Goal: Communication & Community: Answer question/provide support

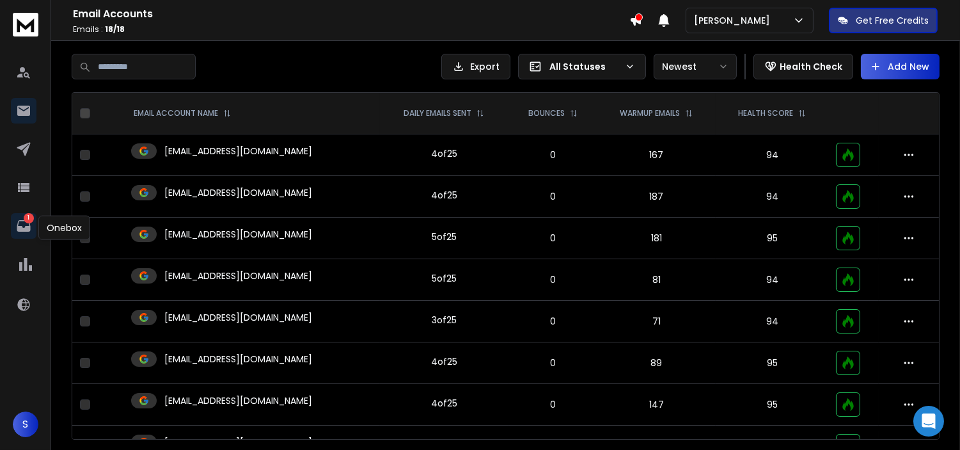
click at [24, 224] on icon at bounding box center [23, 225] width 15 height 15
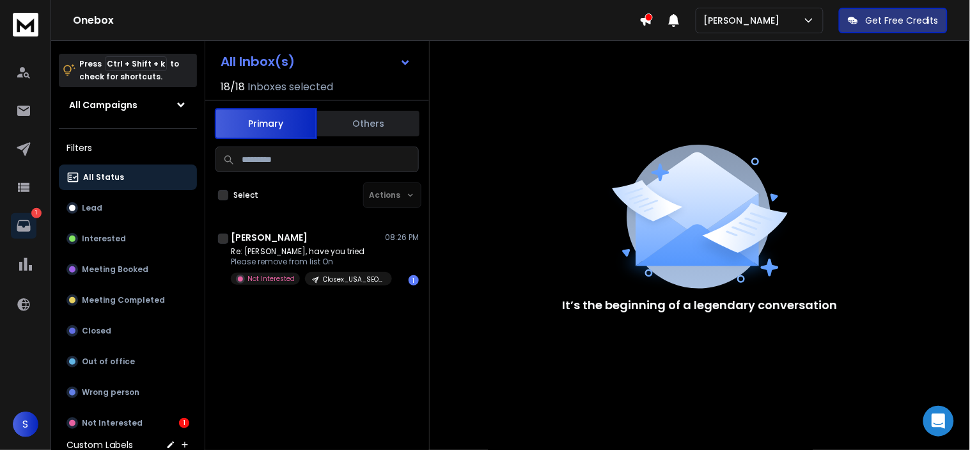
scroll to position [71, 0]
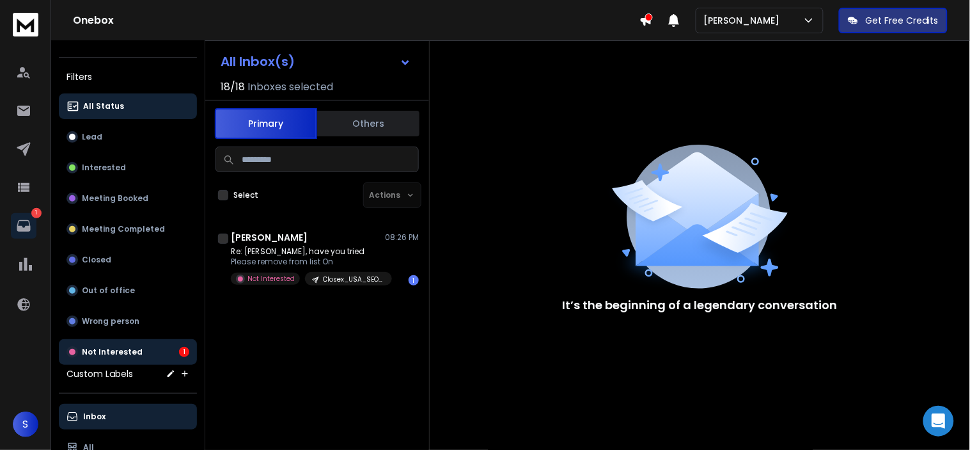
click at [127, 353] on p "Not Interested" at bounding box center [112, 352] width 61 height 10
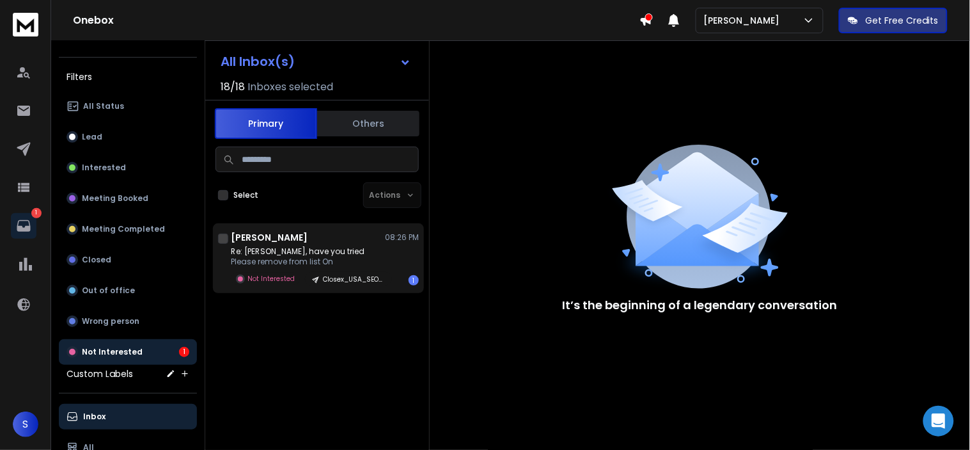
click at [326, 248] on p "Re: [PERSON_NAME], have you tried" at bounding box center [307, 251] width 153 height 10
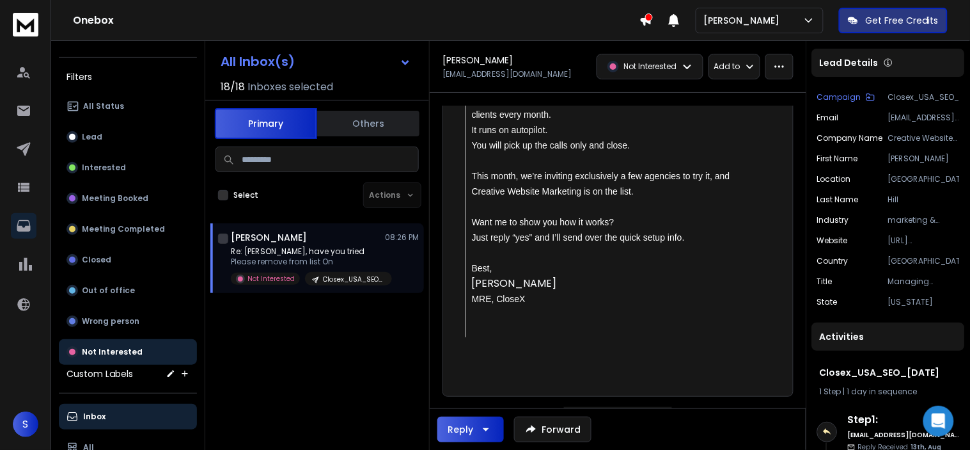
scroll to position [461, 0]
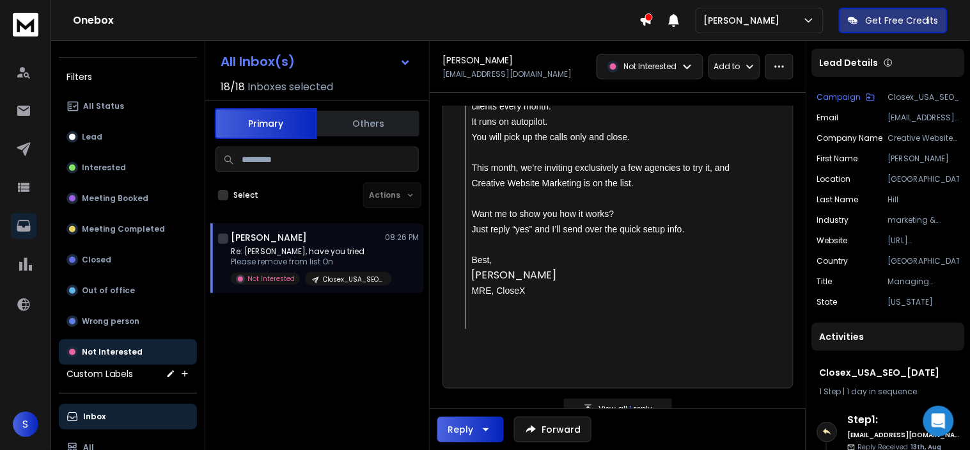
click at [623, 403] on p "View all 1 reply" at bounding box center [626, 408] width 54 height 10
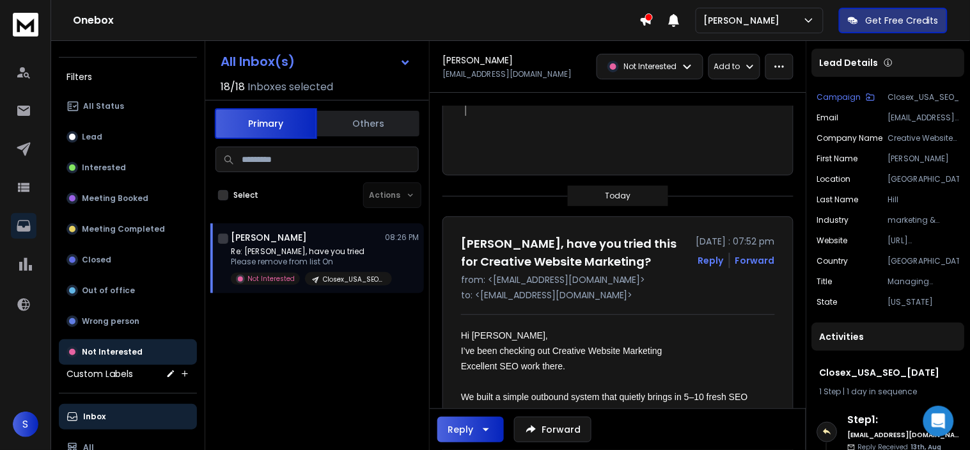
scroll to position [816, 0]
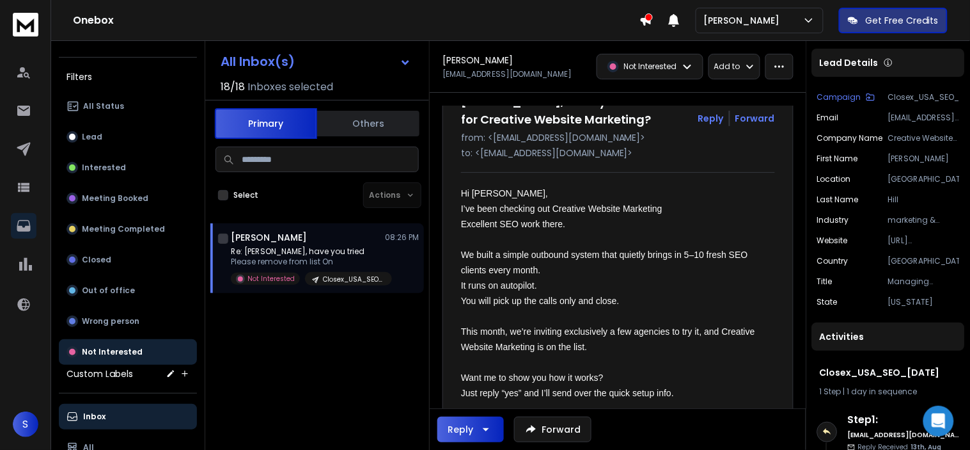
click at [324, 246] on p "Re: [PERSON_NAME], have you tried" at bounding box center [307, 251] width 153 height 10
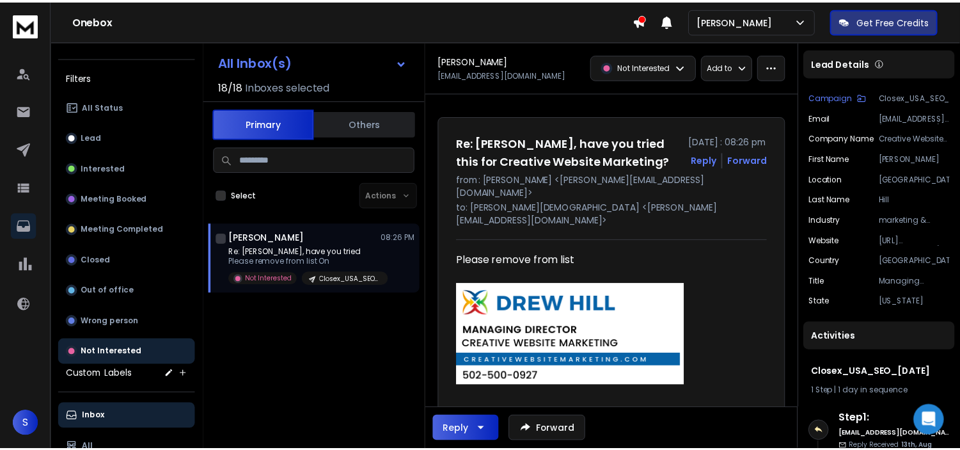
scroll to position [0, 0]
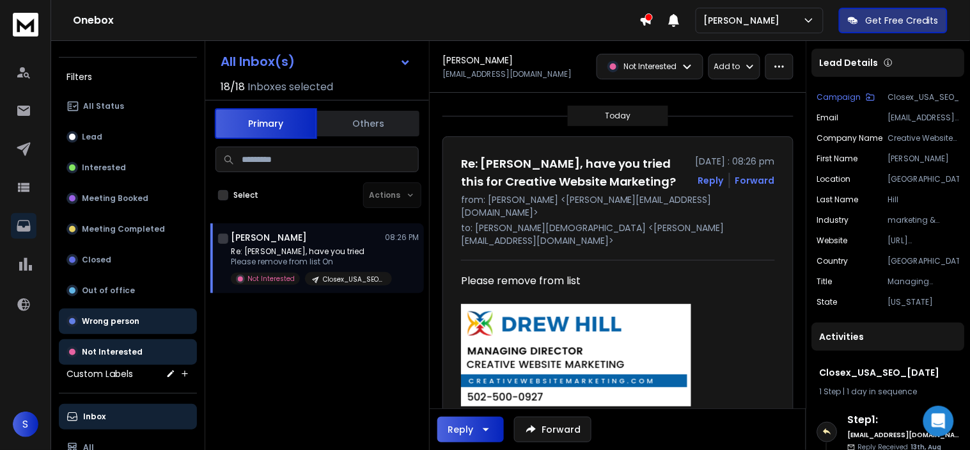
click at [95, 318] on p "Wrong person" at bounding box center [111, 321] width 58 height 10
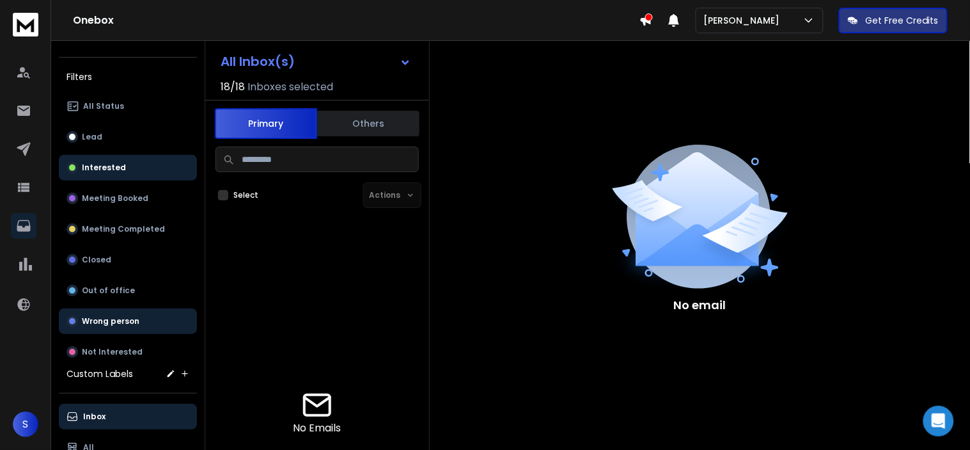
click at [110, 164] on p "Interested" at bounding box center [104, 167] width 44 height 10
click at [90, 74] on h3 "Filters" at bounding box center [128, 77] width 138 height 18
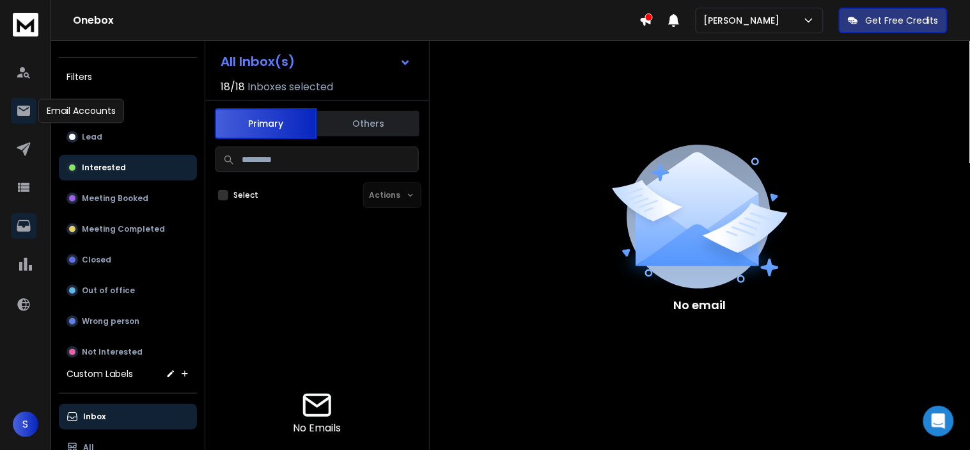
click at [24, 112] on icon at bounding box center [23, 111] width 13 height 10
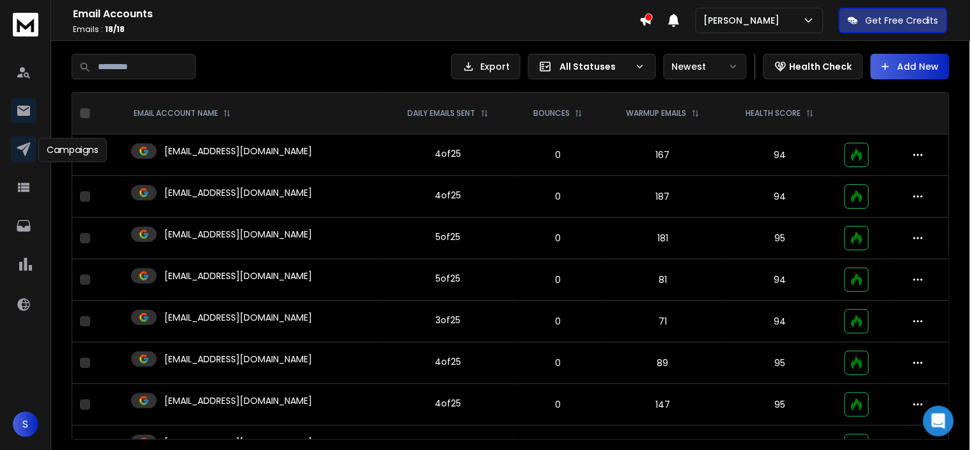
click at [26, 153] on icon at bounding box center [23, 148] width 13 height 13
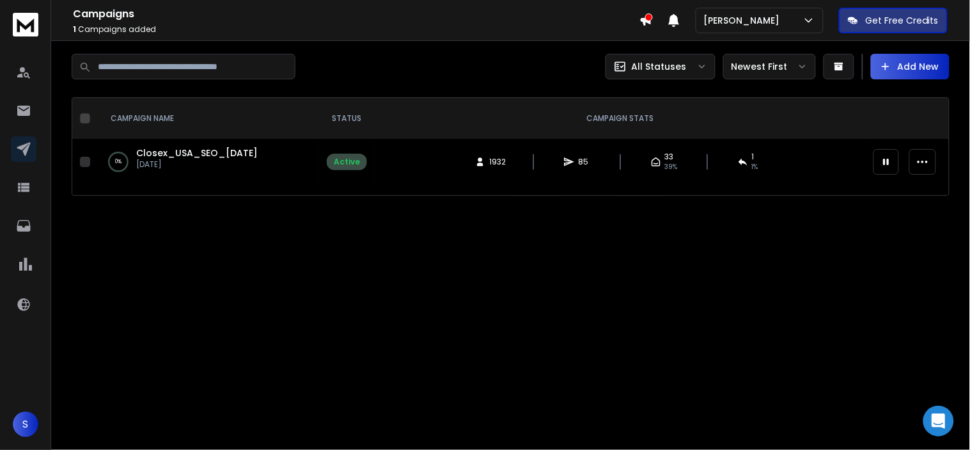
click at [151, 157] on span "Closex_USA_SEO_[DATE]" at bounding box center [196, 152] width 121 height 13
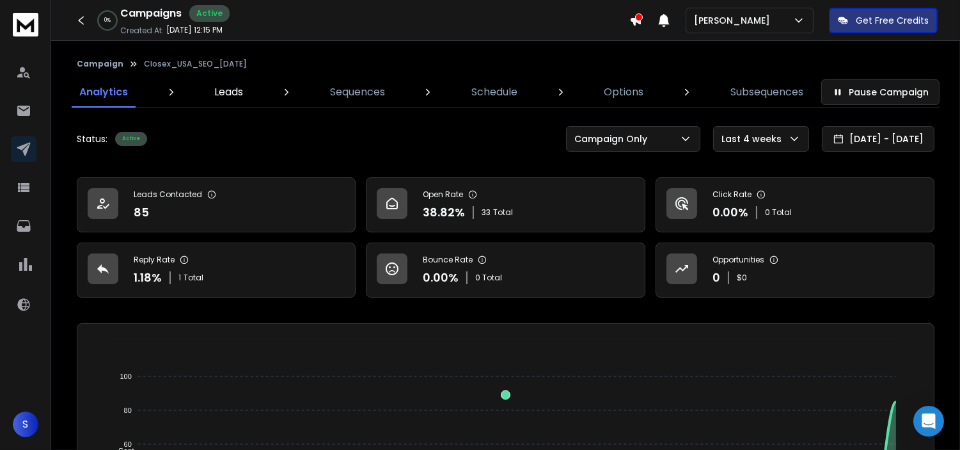
click at [239, 94] on p "Leads" at bounding box center [228, 91] width 29 height 15
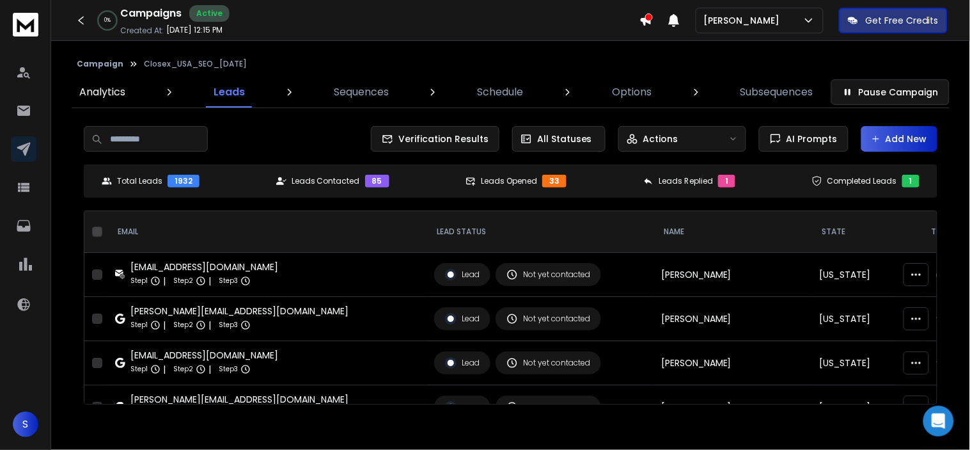
click at [103, 84] on p "Analytics" at bounding box center [102, 91] width 46 height 15
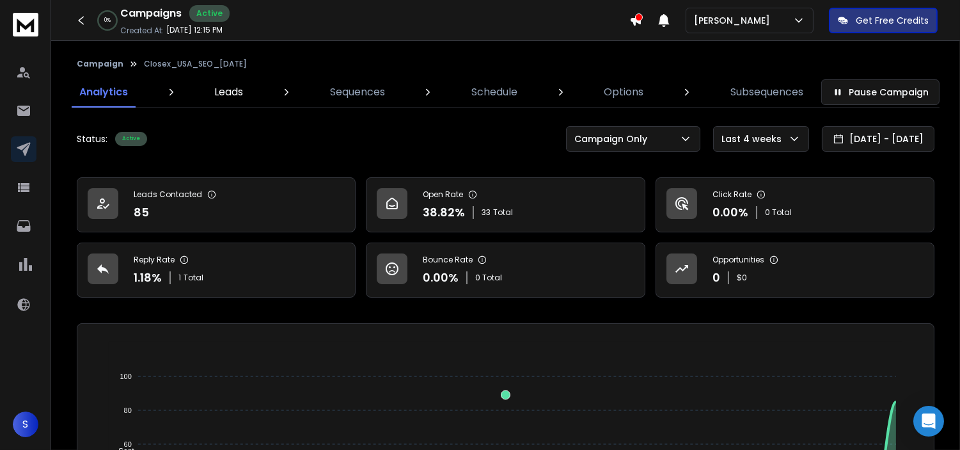
click at [226, 91] on p "Leads" at bounding box center [228, 91] width 29 height 15
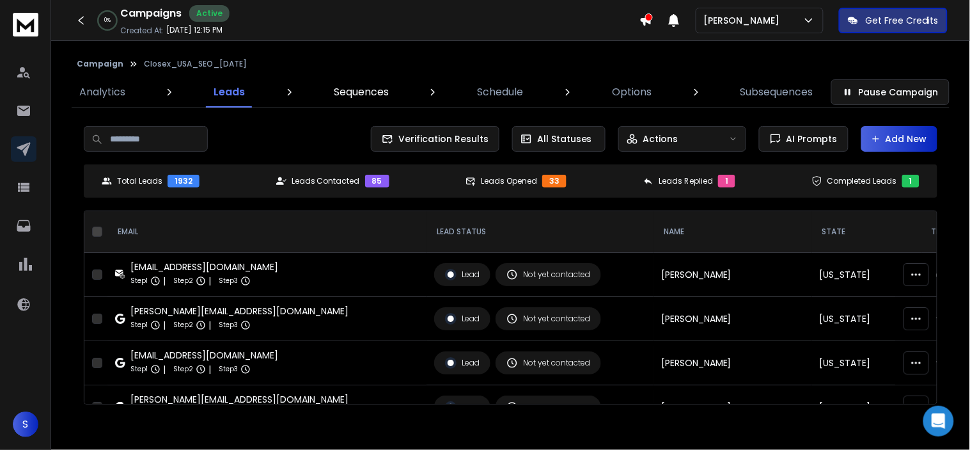
click at [347, 92] on p "Sequences" at bounding box center [361, 91] width 55 height 15
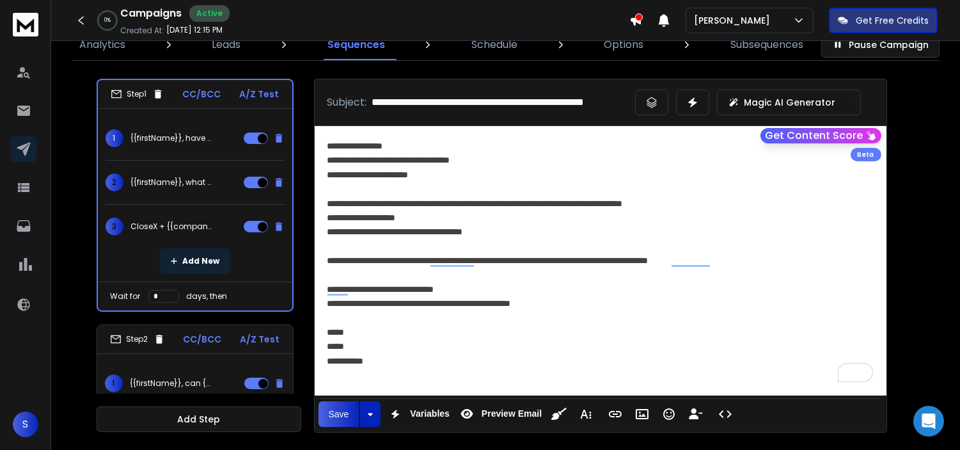
scroll to position [71, 0]
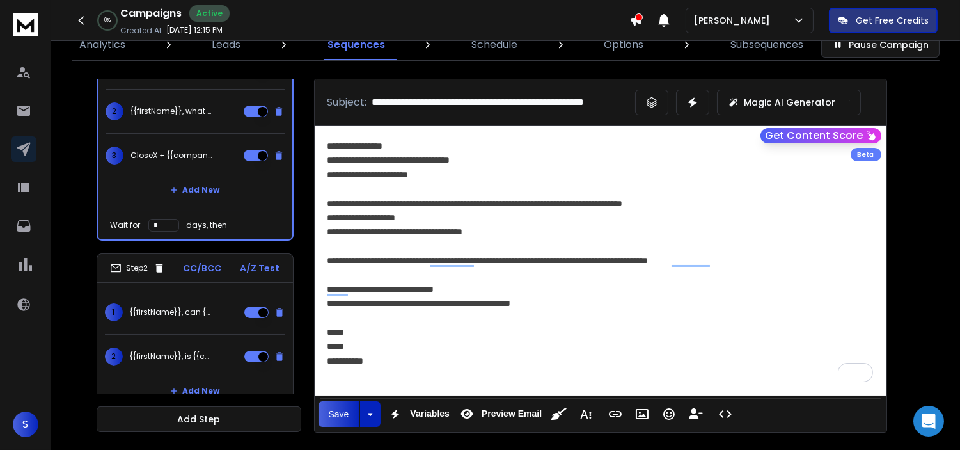
click at [176, 155] on p "CloseX + {{companyName}} = more clients" at bounding box center [172, 155] width 82 height 10
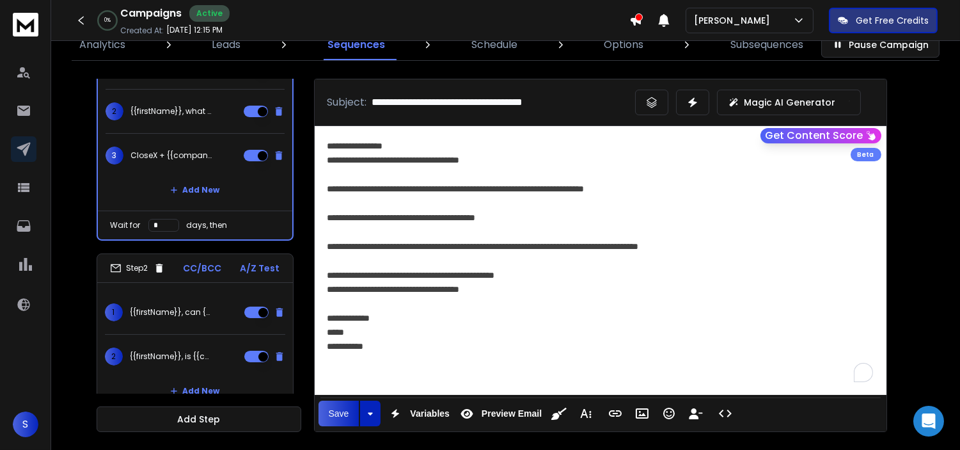
click at [176, 113] on p "{{firstName}}, what {{companyName}} might be missing" at bounding box center [172, 111] width 82 height 10
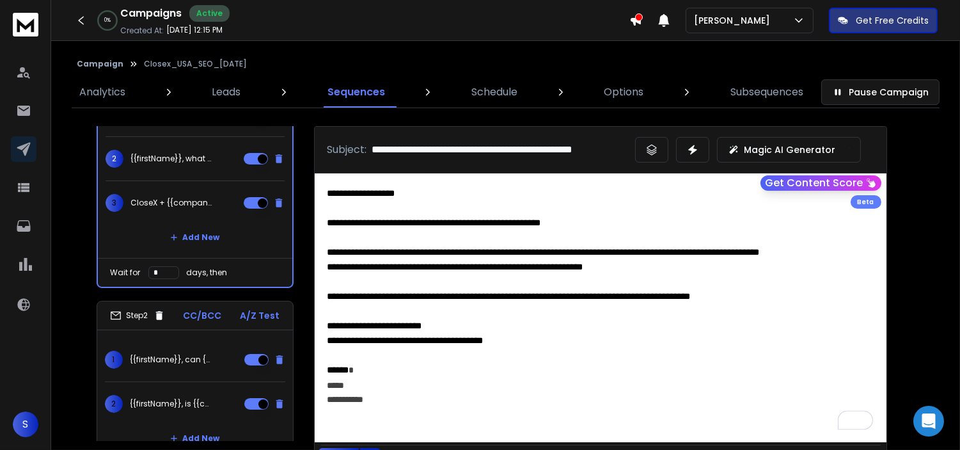
scroll to position [0, 0]
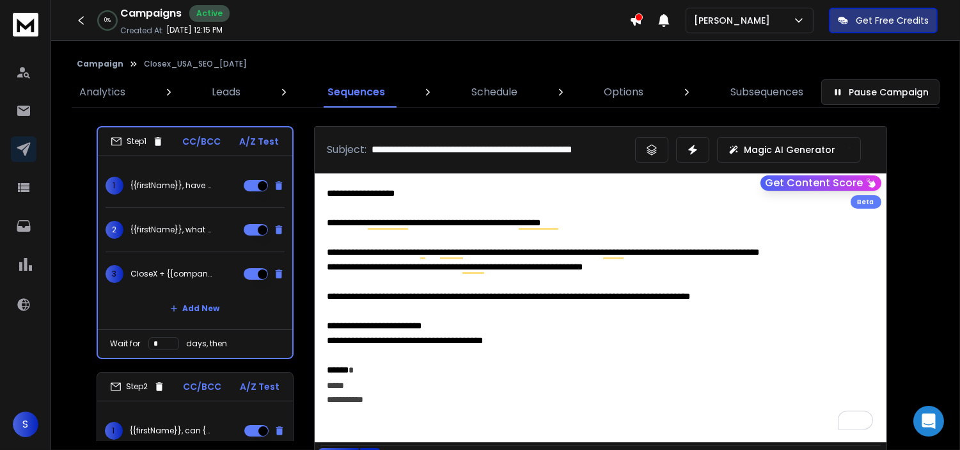
click at [165, 179] on div "1 {{firstName}}, have you tried this for {{companyName}}?" at bounding box center [159, 185] width 107 height 18
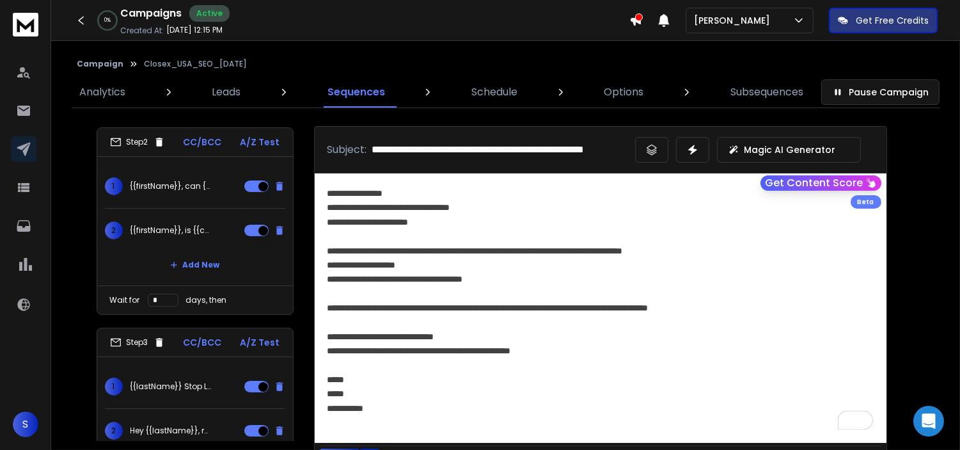
scroll to position [213, 0]
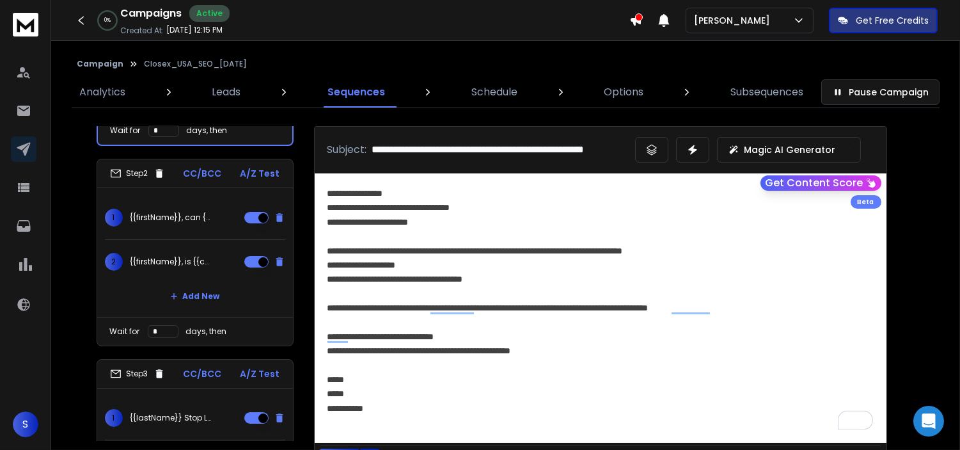
click at [174, 216] on p "{{firstName}}, can {{companyName}} handle 5–10 more clients?" at bounding box center [171, 217] width 82 height 10
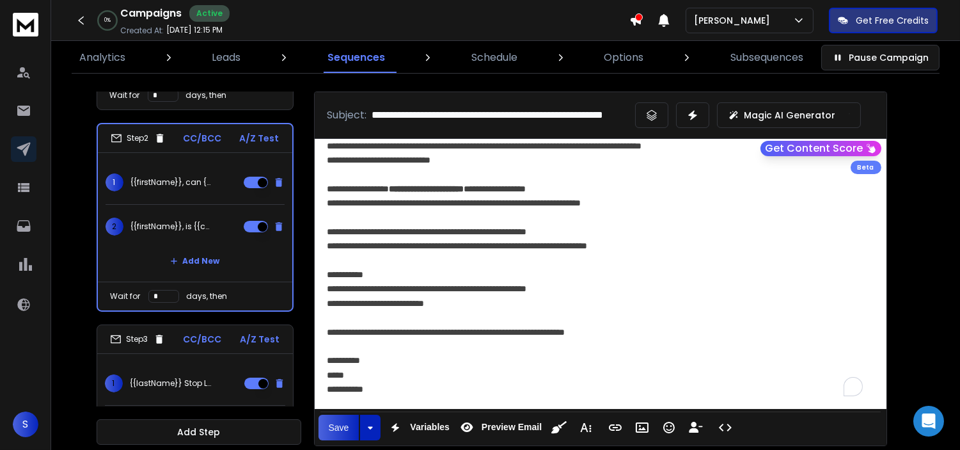
scroll to position [48, 0]
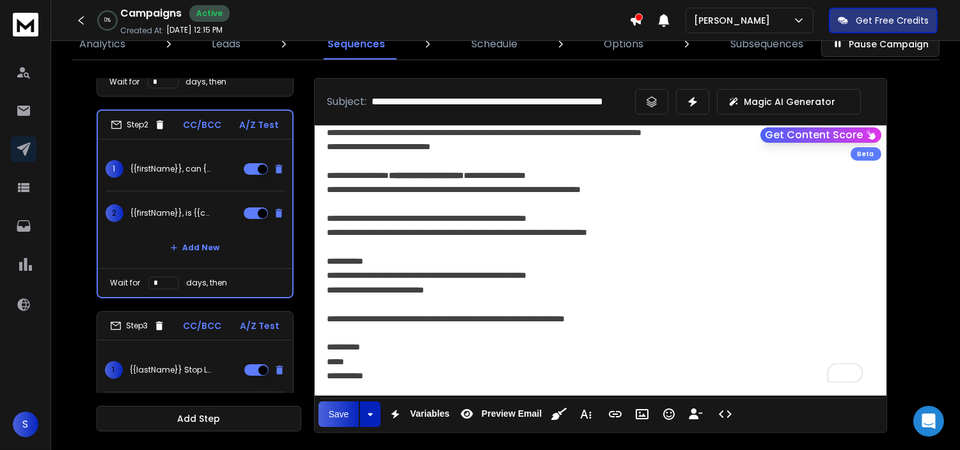
click at [442, 289] on div "**********" at bounding box center [594, 290] width 535 height 14
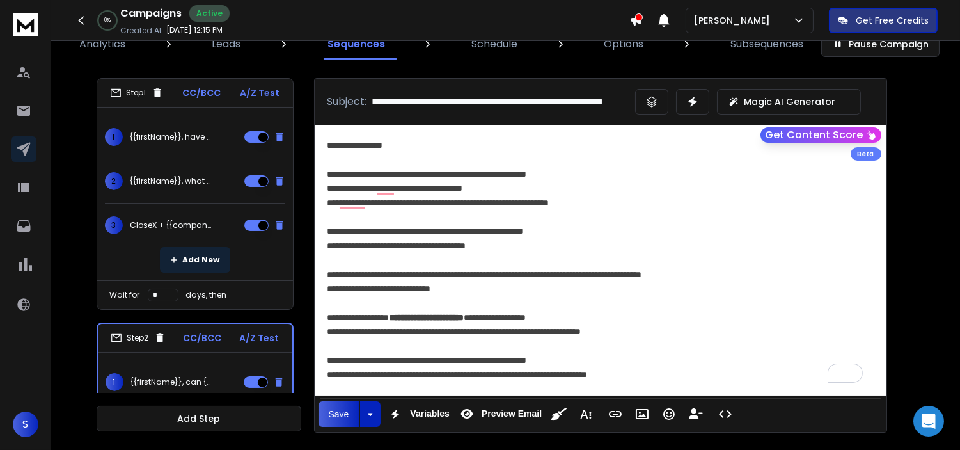
scroll to position [142, 0]
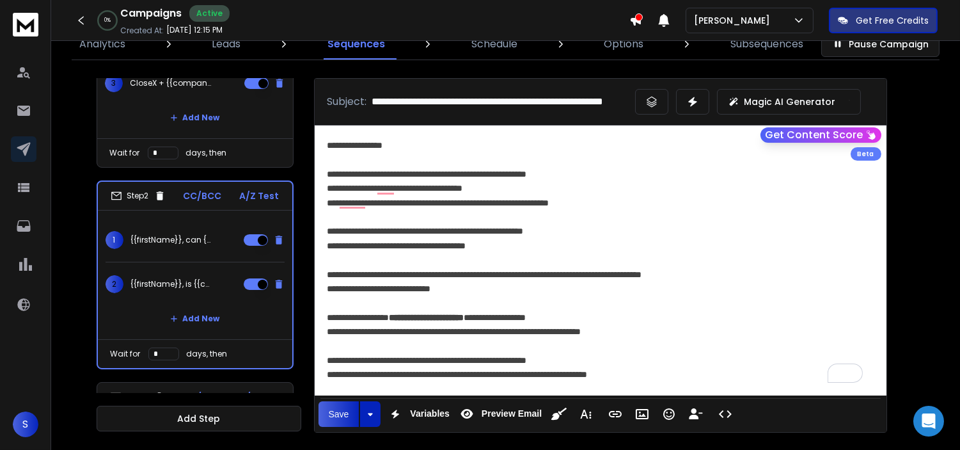
click at [169, 235] on p "{{firstName}}, can {{companyName}} handle 5–10 more clients?" at bounding box center [172, 240] width 82 height 10
click at [168, 231] on div "1 {{firstName}}, can {{companyName}} handle 5–10 more clients?" at bounding box center [159, 240] width 107 height 18
click at [171, 279] on p "{{firstName}}, is {{companyName}} ready to scale?" at bounding box center [172, 284] width 82 height 10
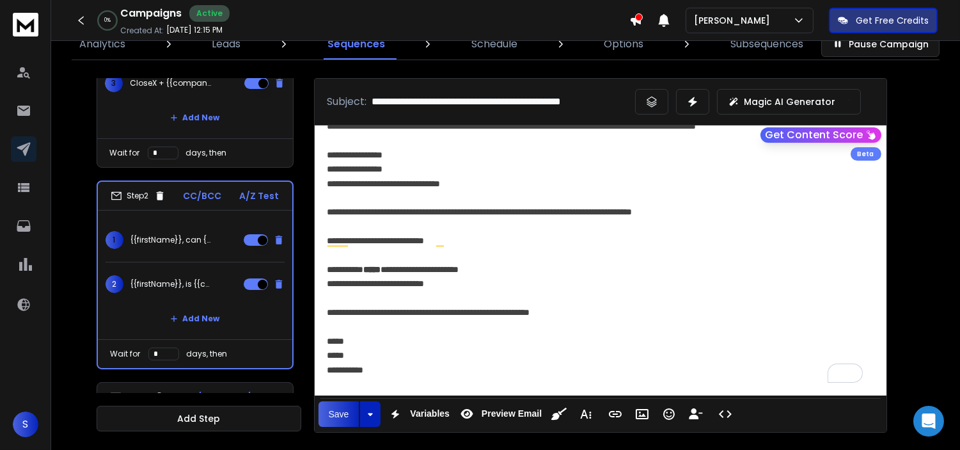
scroll to position [98, 0]
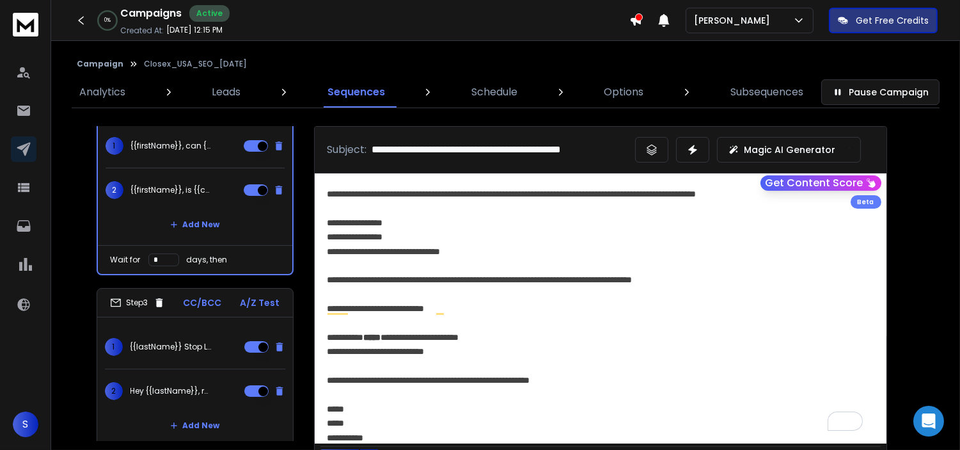
click at [184, 354] on div "1 {{lastName}} Stop Losing SEO Deals Accelerate Conversions with CloseX" at bounding box center [158, 347] width 107 height 18
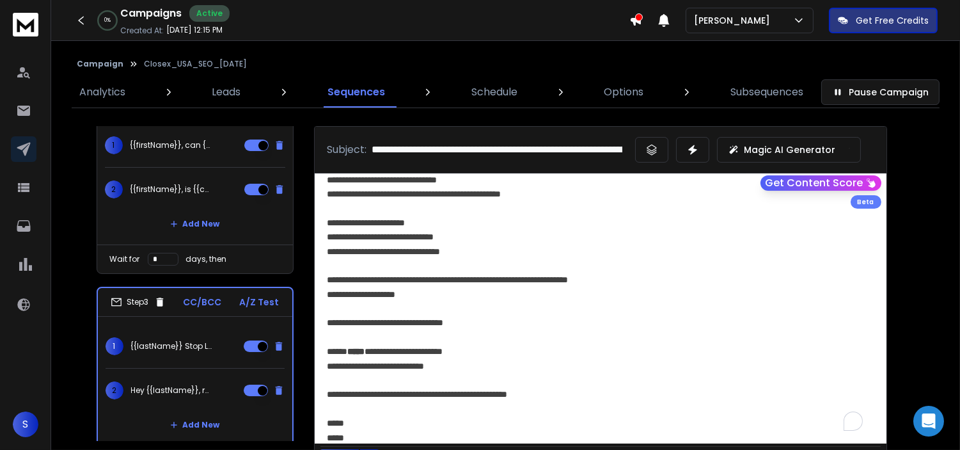
click at [176, 386] on p "Hey {{lastName}}, ready to close more SEO deals with CloseX?" at bounding box center [172, 390] width 82 height 10
type input "**********"
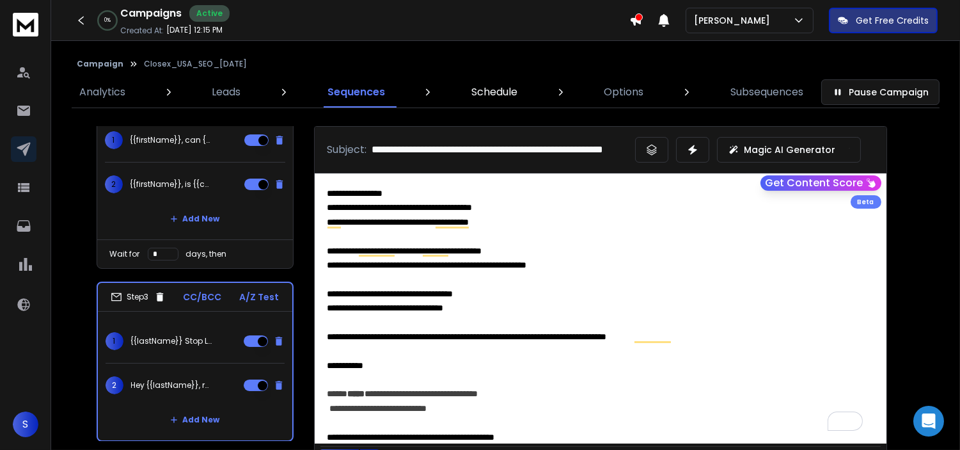
click at [487, 91] on p "Schedule" at bounding box center [494, 91] width 46 height 15
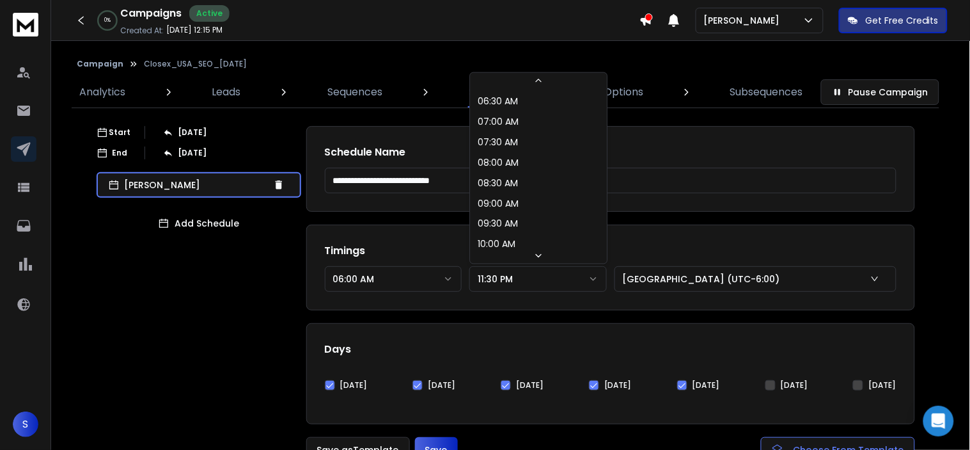
click at [521, 274] on button "11:30 PM" at bounding box center [537, 279] width 137 height 26
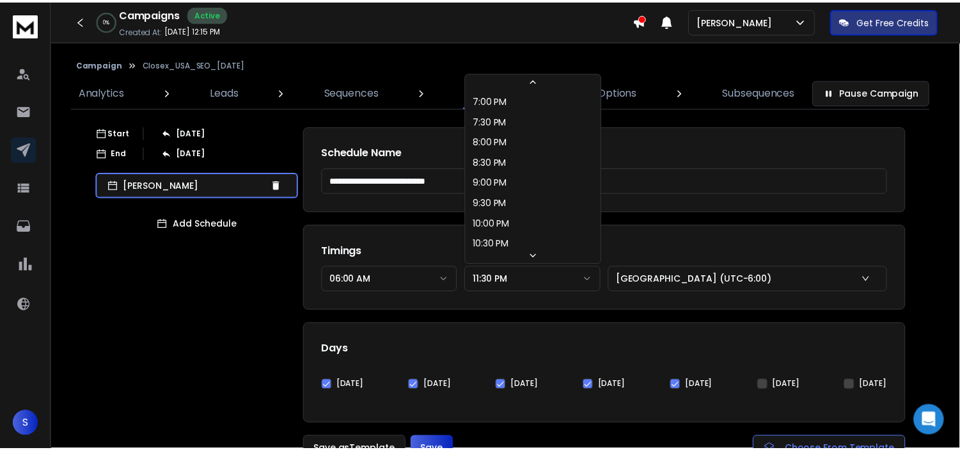
scroll to position [566, 0]
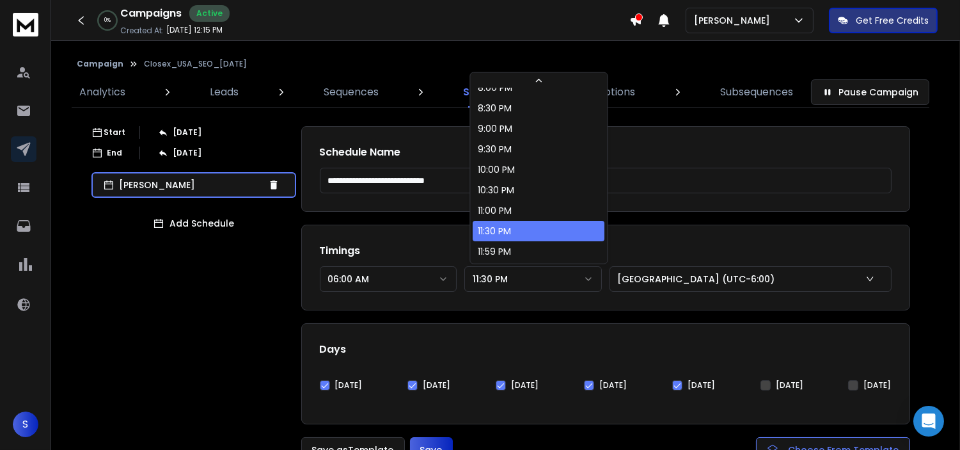
click at [710, 247] on h1 "Timings" at bounding box center [606, 250] width 572 height 15
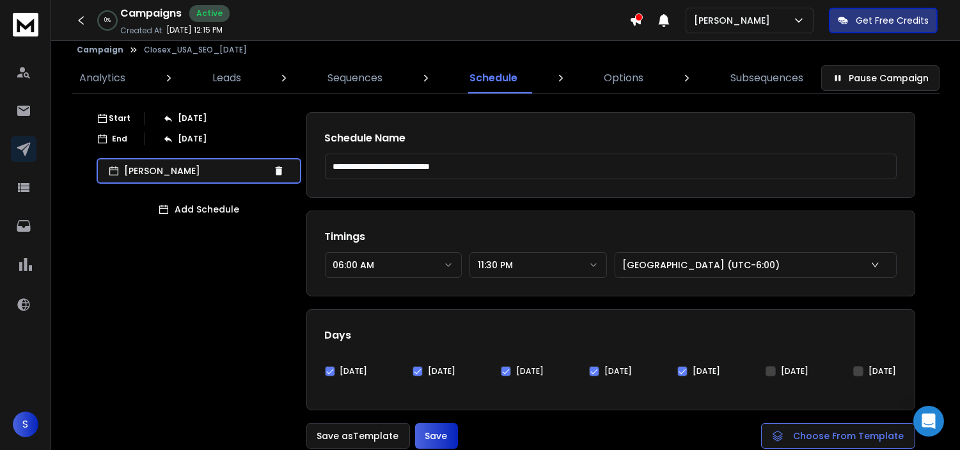
scroll to position [0, 0]
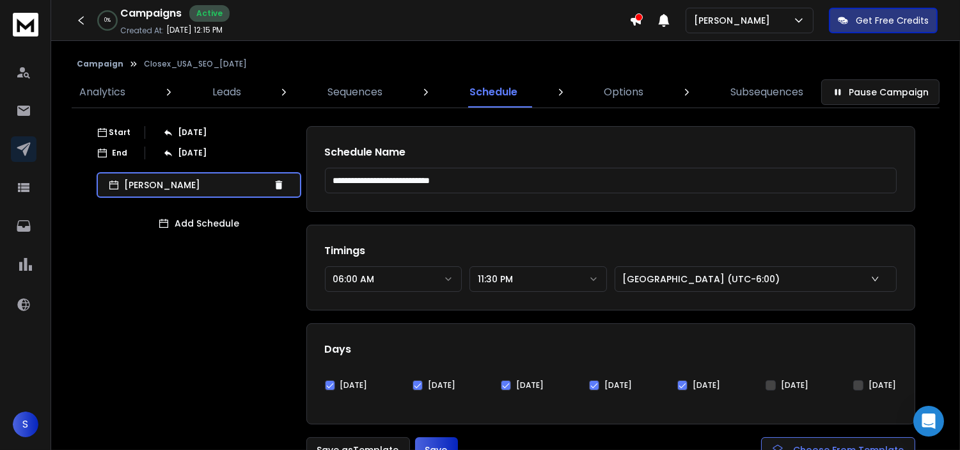
click at [577, 178] on input "**********" at bounding box center [611, 181] width 572 height 26
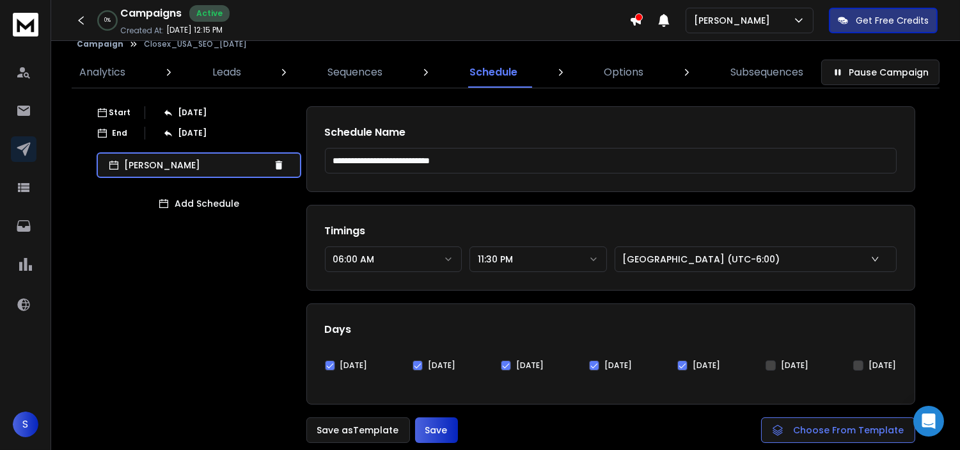
scroll to position [30, 0]
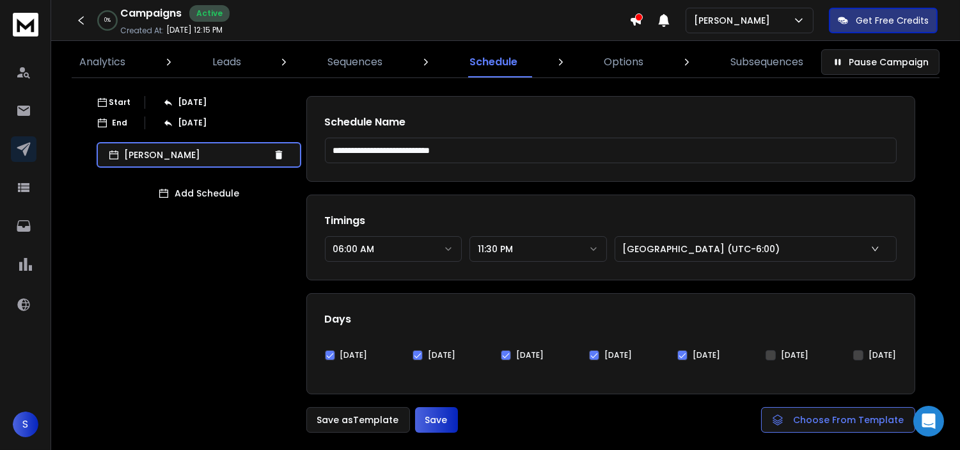
click at [437, 416] on button "Save" at bounding box center [436, 420] width 43 height 26
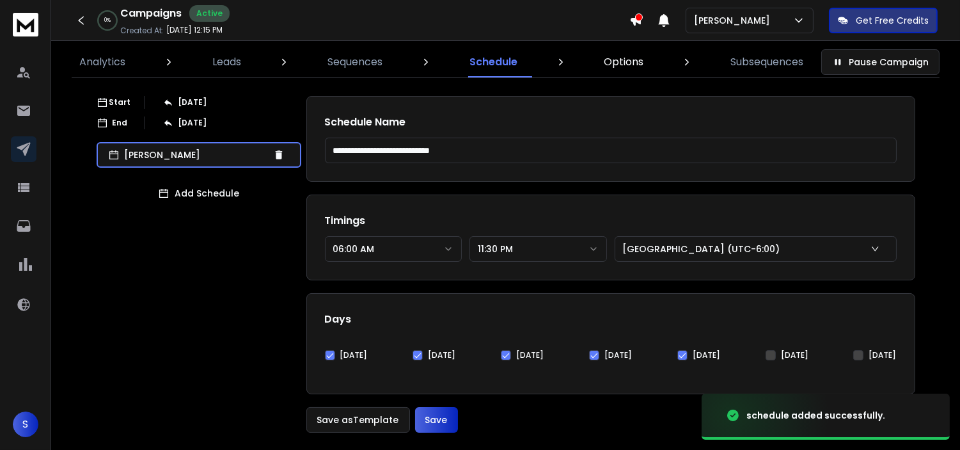
click at [624, 61] on p "Options" at bounding box center [624, 61] width 40 height 15
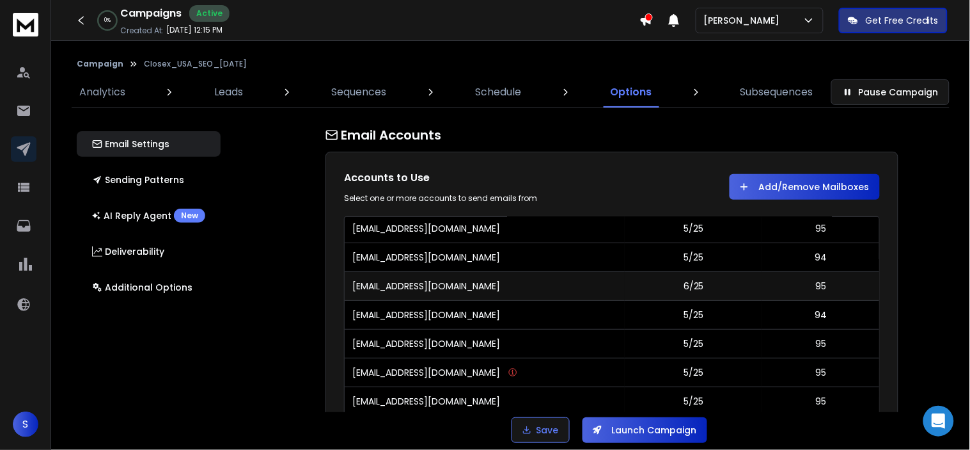
scroll to position [153, 0]
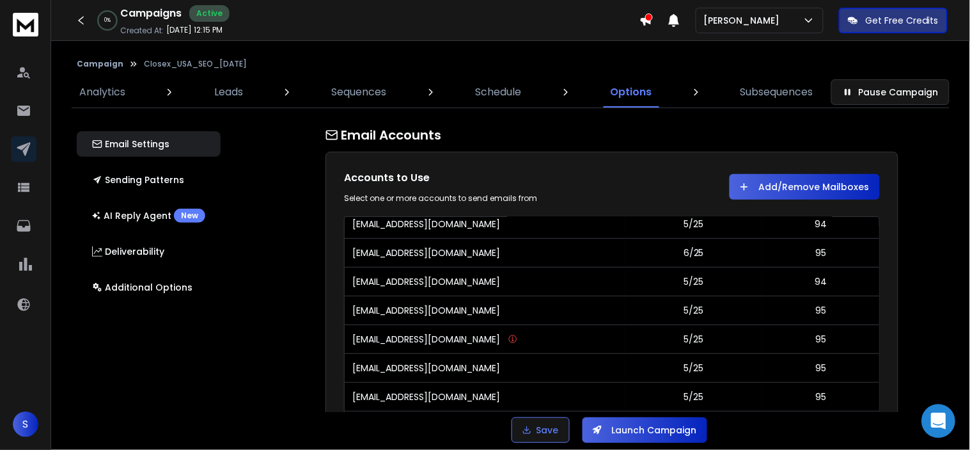
click at [943, 418] on icon "Open Intercom Messenger" at bounding box center [938, 420] width 15 height 17
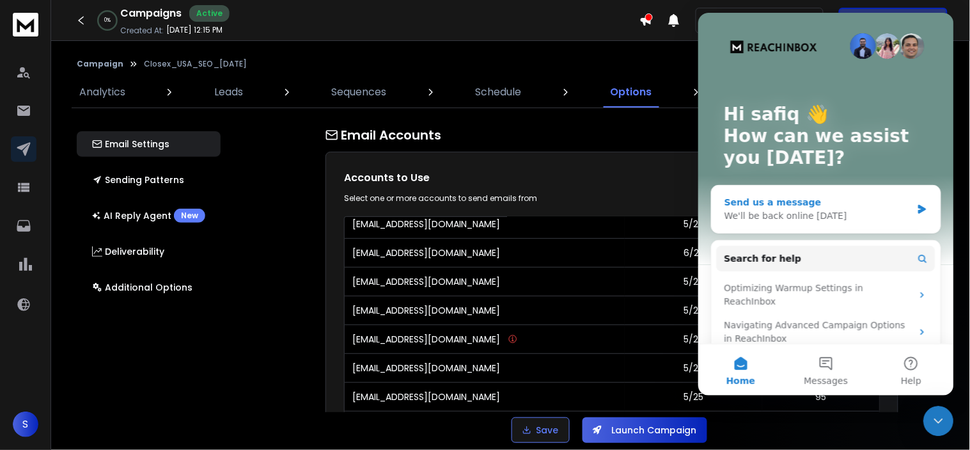
scroll to position [0, 0]
click at [821, 368] on button "Messages" at bounding box center [825, 368] width 85 height 51
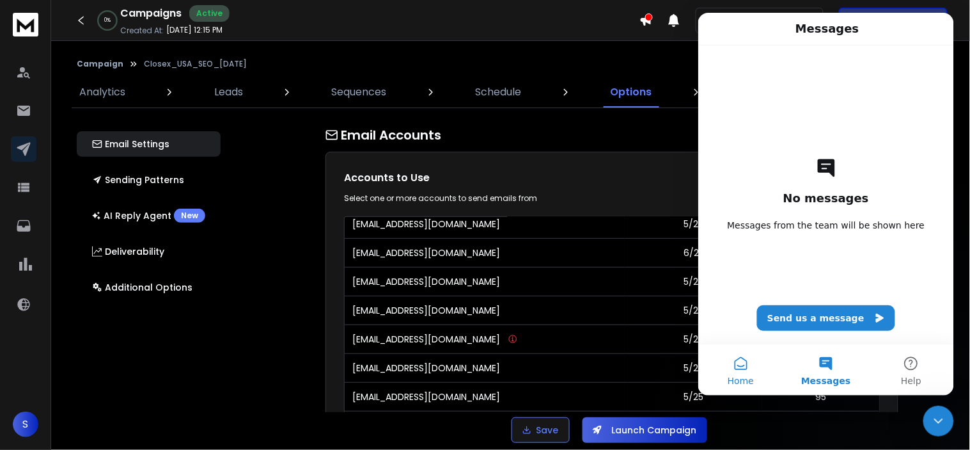
click at [740, 368] on button "Home" at bounding box center [740, 368] width 85 height 51
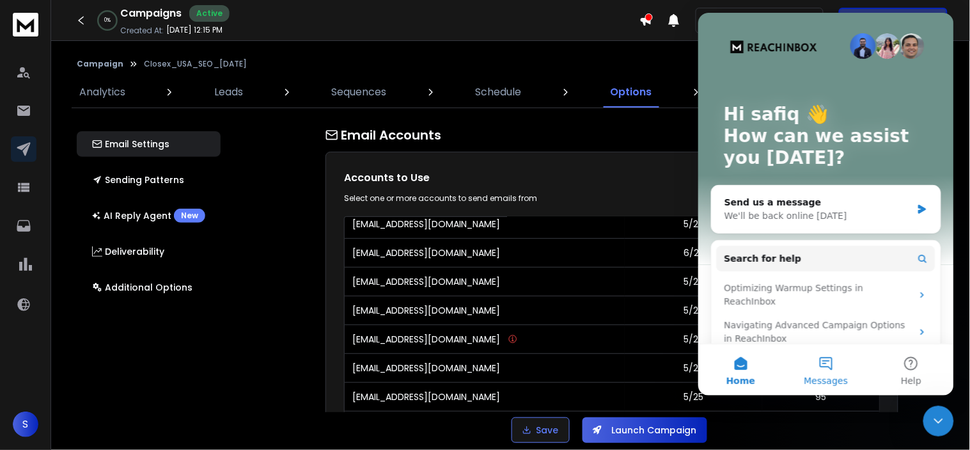
click at [829, 370] on button "Messages" at bounding box center [825, 368] width 85 height 51
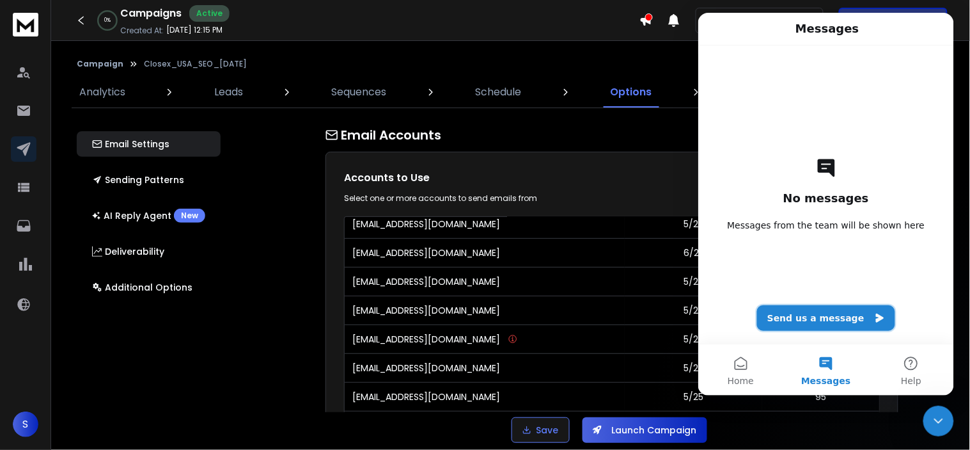
click at [874, 314] on icon "Intercom messenger" at bounding box center [879, 317] width 10 height 10
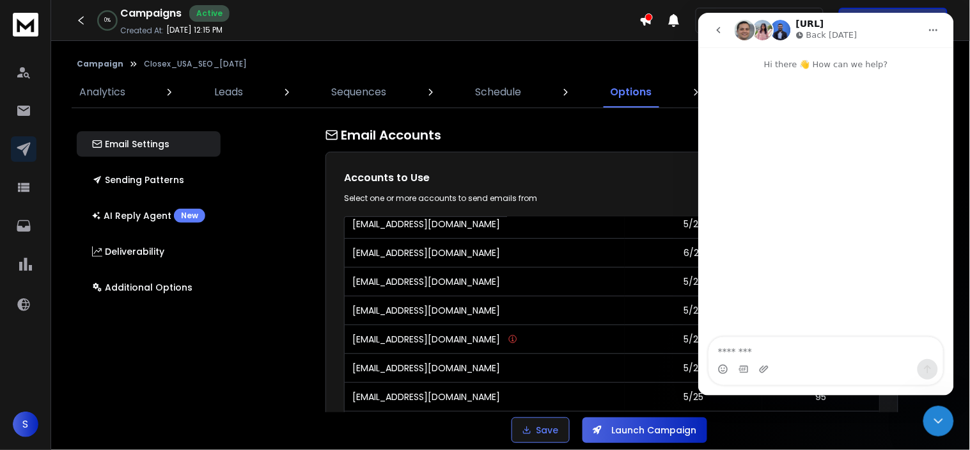
click at [714, 27] on icon "go back" at bounding box center [718, 29] width 10 height 10
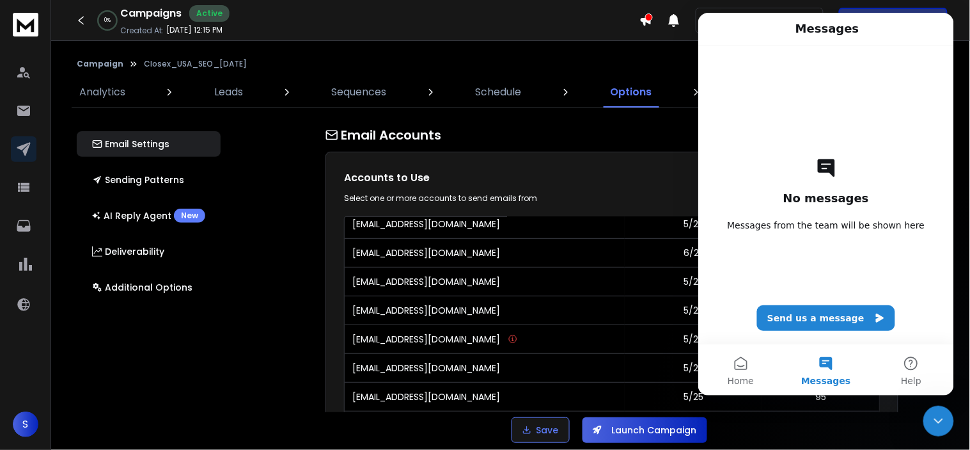
click at [940, 416] on icon "Close Intercom Messenger" at bounding box center [937, 419] width 15 height 15
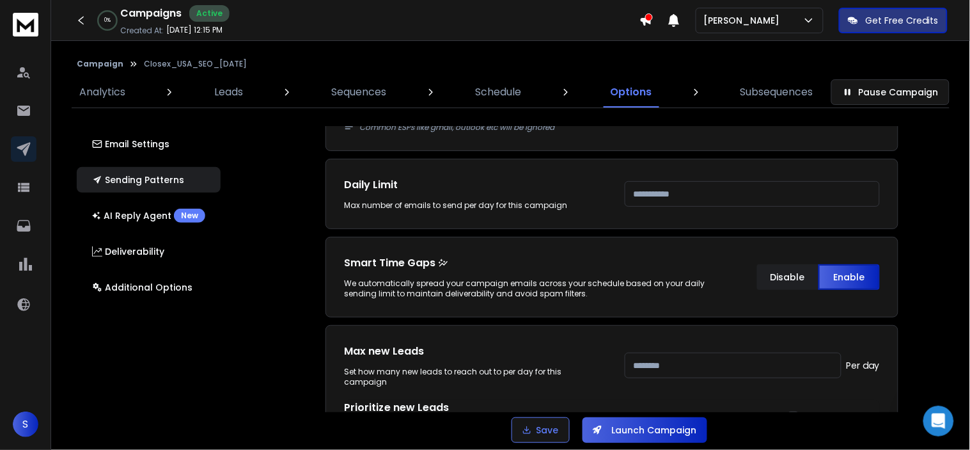
scroll to position [568, 0]
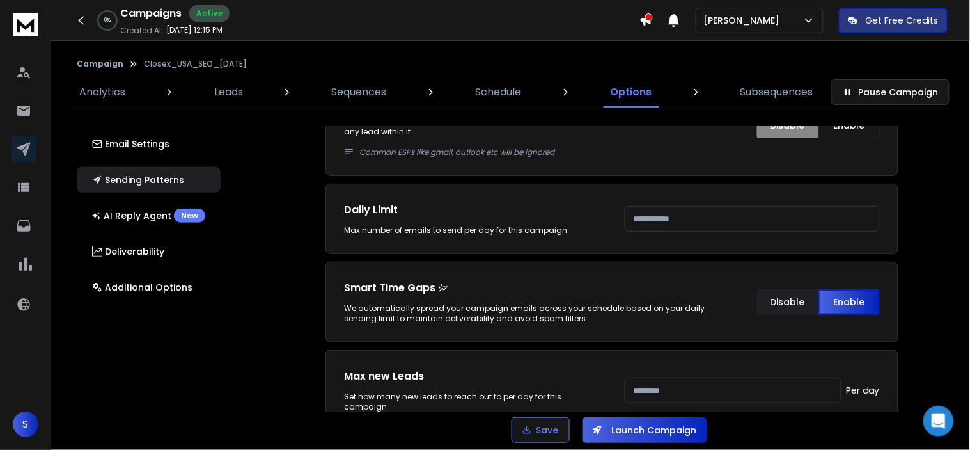
drag, startPoint x: 657, startPoint y: 215, endPoint x: 616, endPoint y: 215, distance: 40.3
click at [616, 215] on div "Daily Limit Max number of emails to send per day for this campaign ***" at bounding box center [612, 218] width 536 height 33
type input "***"
click at [667, 240] on div "Daily Limit Max number of emails to send per day for this campaign ***" at bounding box center [611, 219] width 573 height 70
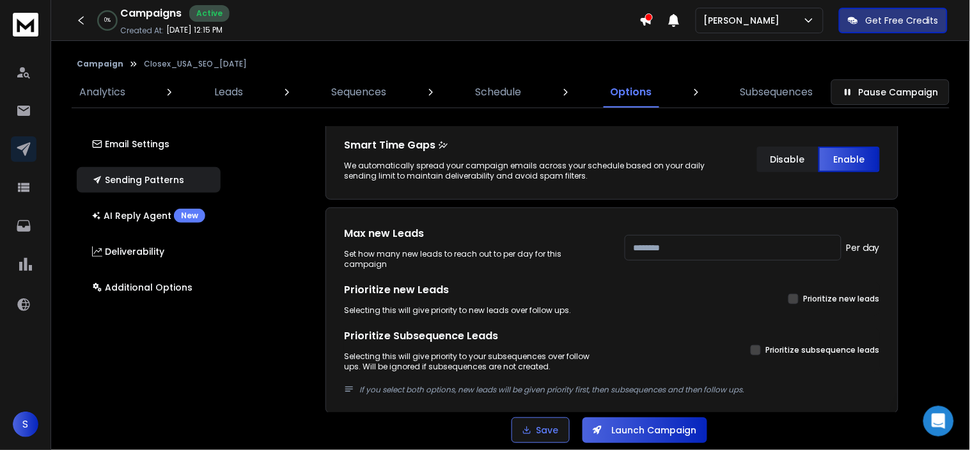
scroll to position [639, 0]
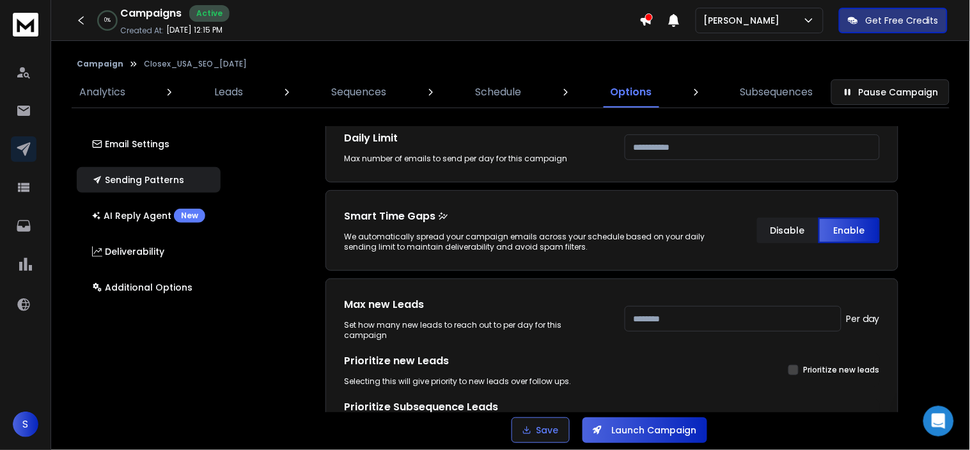
click at [668, 318] on input "***" at bounding box center [733, 319] width 217 height 26
click at [655, 363] on div "Prioritize new leads" at bounding box center [752, 370] width 255 height 26
click at [689, 345] on div "Max new Leads Set how many new leads to reach out to per day for this campaign …" at bounding box center [612, 381] width 536 height 169
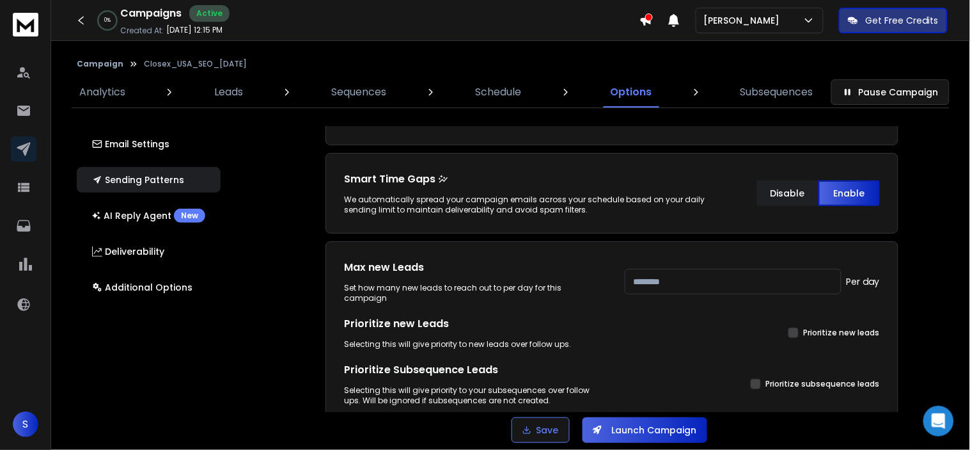
scroll to position [710, 0]
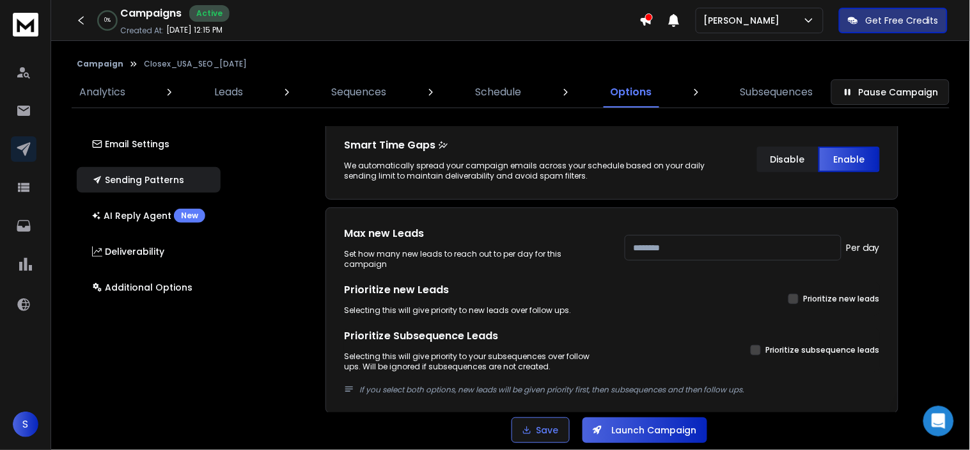
click at [790, 302] on button "Prioritize new leads" at bounding box center [793, 299] width 10 height 10
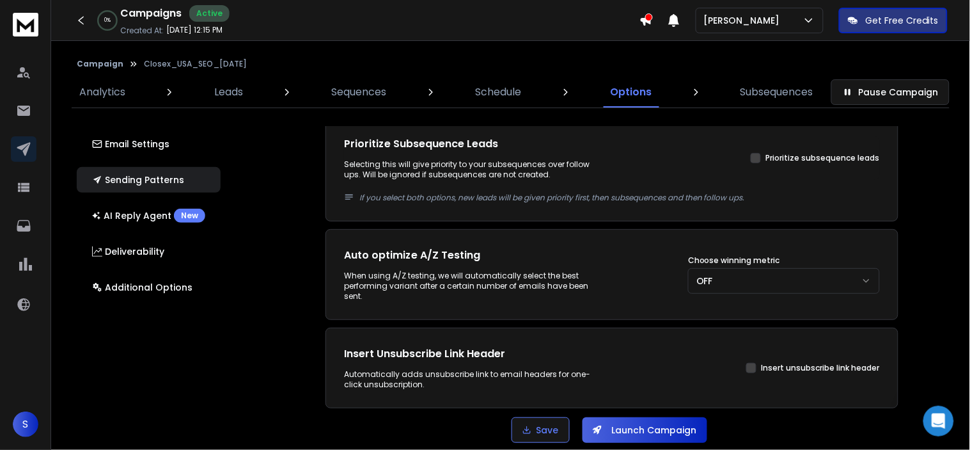
scroll to position [923, 0]
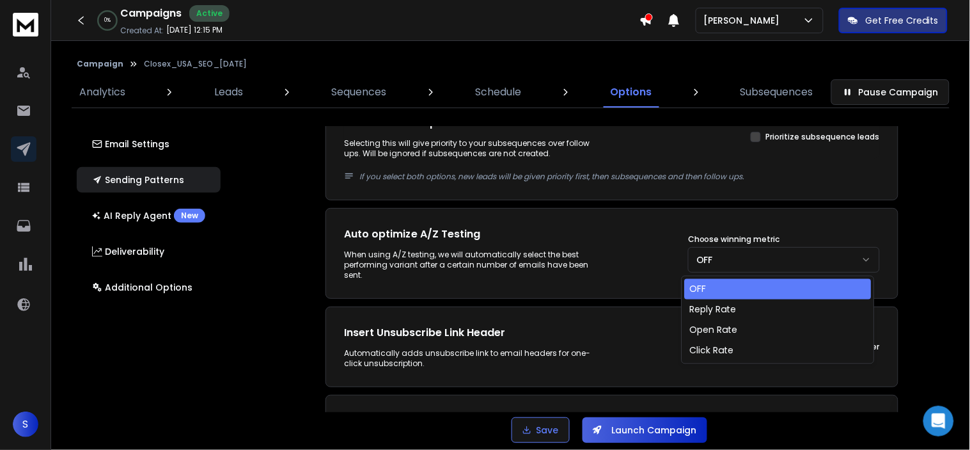
click at [736, 253] on button "OFF" at bounding box center [784, 260] width 192 height 26
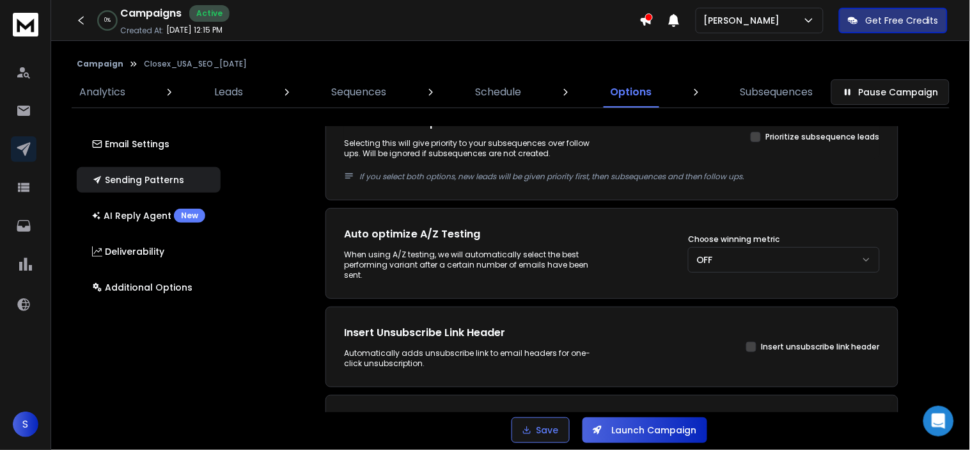
click at [636, 265] on div "**********" at bounding box center [752, 253] width 255 height 38
click at [735, 260] on button "OFF" at bounding box center [784, 260] width 192 height 26
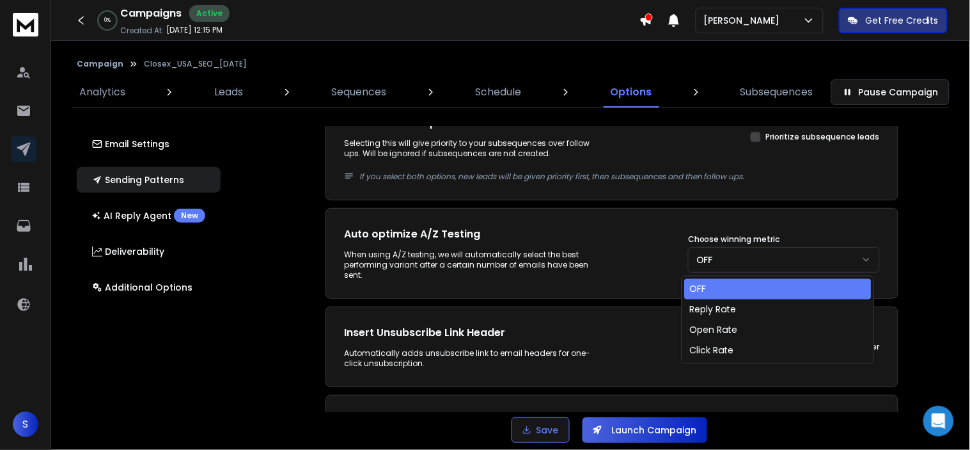
select select "*********"
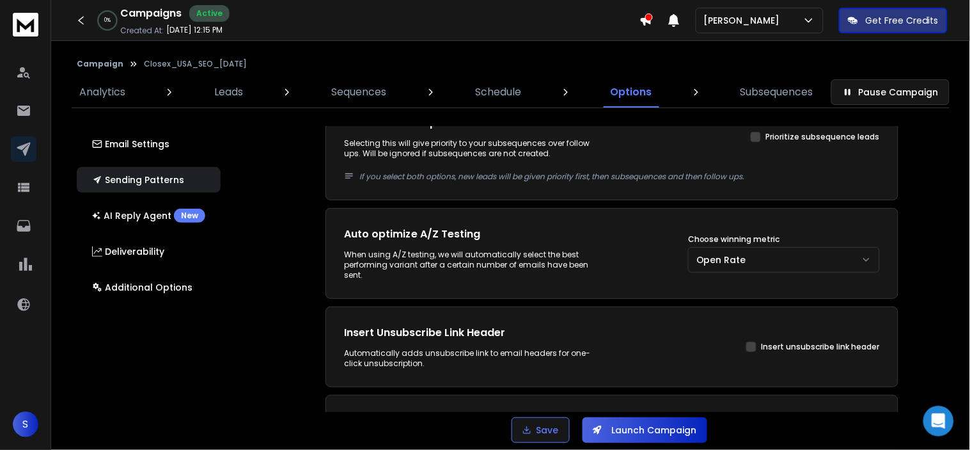
scroll to position [994, 0]
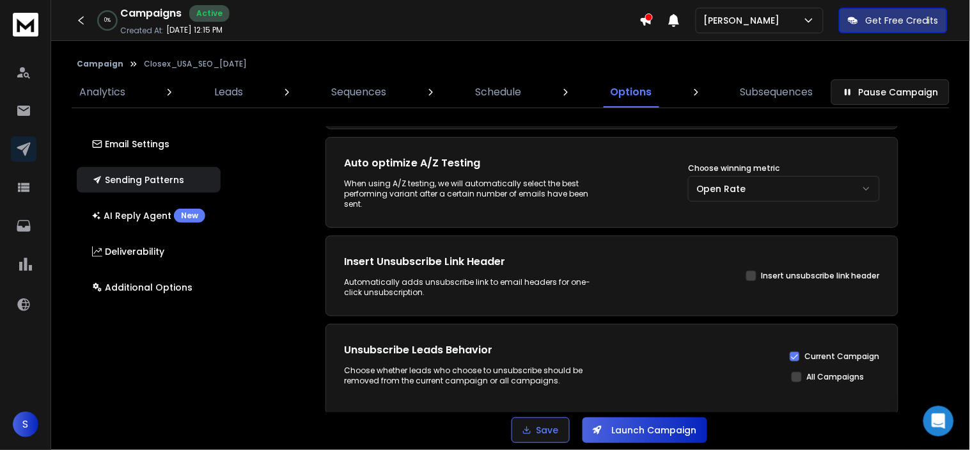
click at [748, 277] on button "Insert unsubscribe link header" at bounding box center [751, 275] width 10 height 10
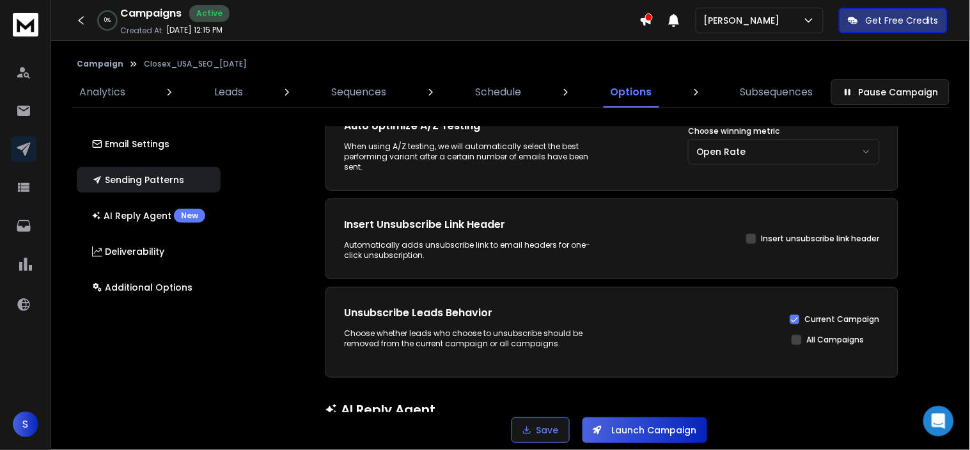
scroll to position [1065, 0]
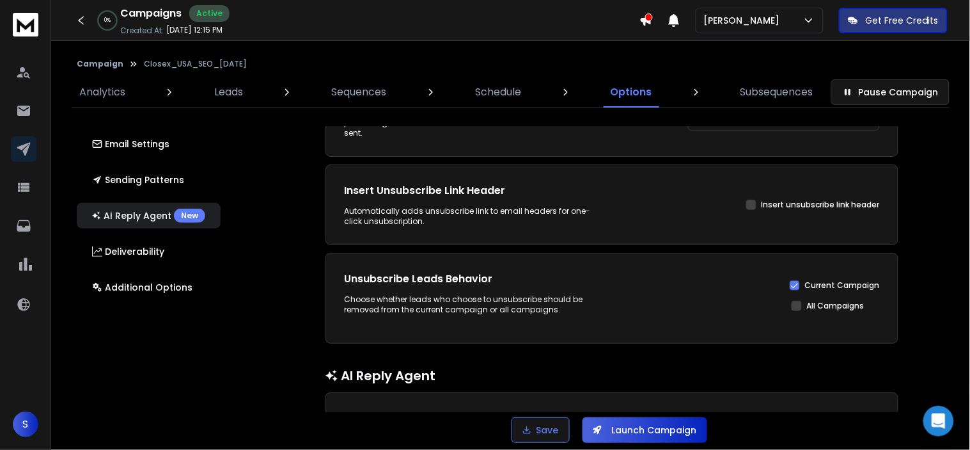
click at [792, 304] on button "All Campaigns" at bounding box center [797, 306] width 10 height 10
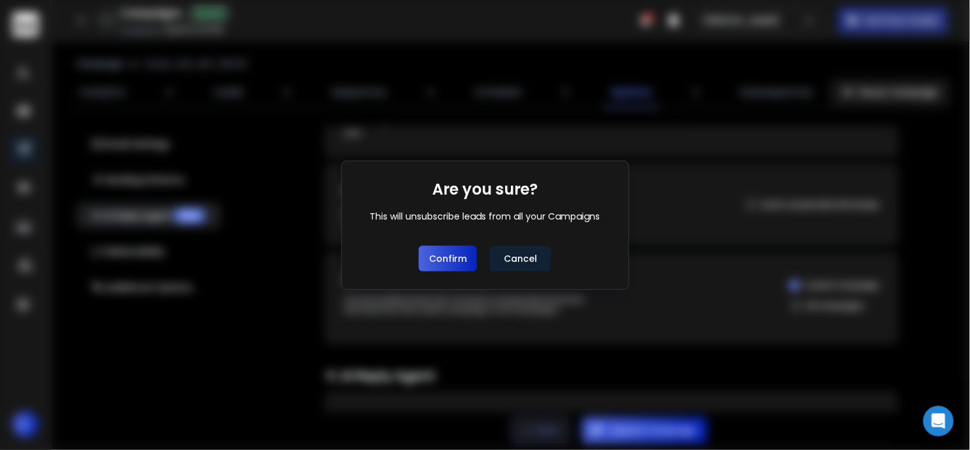
click at [453, 254] on button "Confirm" at bounding box center [448, 259] width 58 height 26
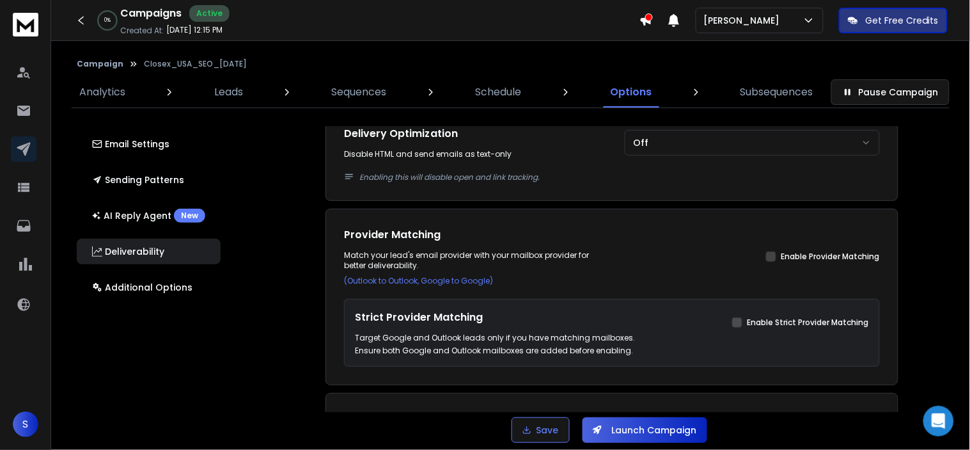
scroll to position [1634, 0]
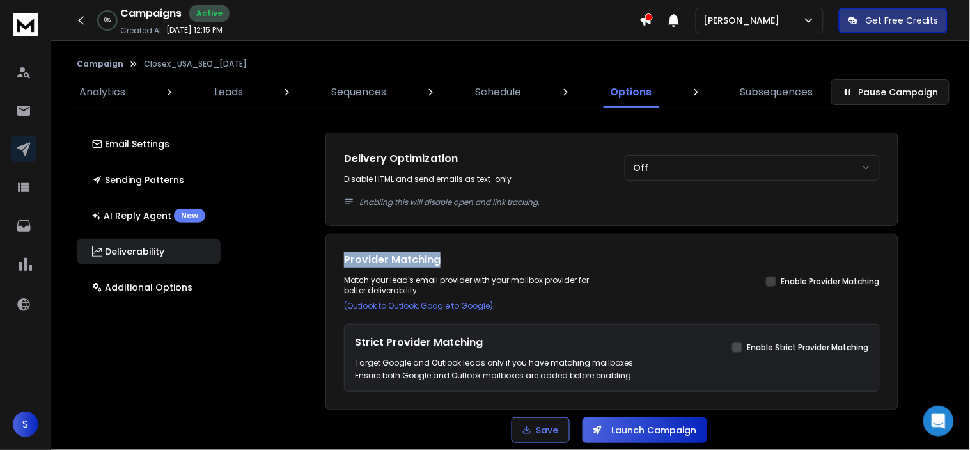
drag, startPoint x: 449, startPoint y: 260, endPoint x: 331, endPoint y: 260, distance: 117.7
click at [331, 260] on div "Provider Matching Match your lead's email provider with your mailbox provider f…" at bounding box center [611, 321] width 573 height 176
click at [413, 260] on h1 "Provider Matching" at bounding box center [471, 259] width 255 height 15
click at [766, 282] on button "Enable Provider Matching" at bounding box center [771, 281] width 10 height 10
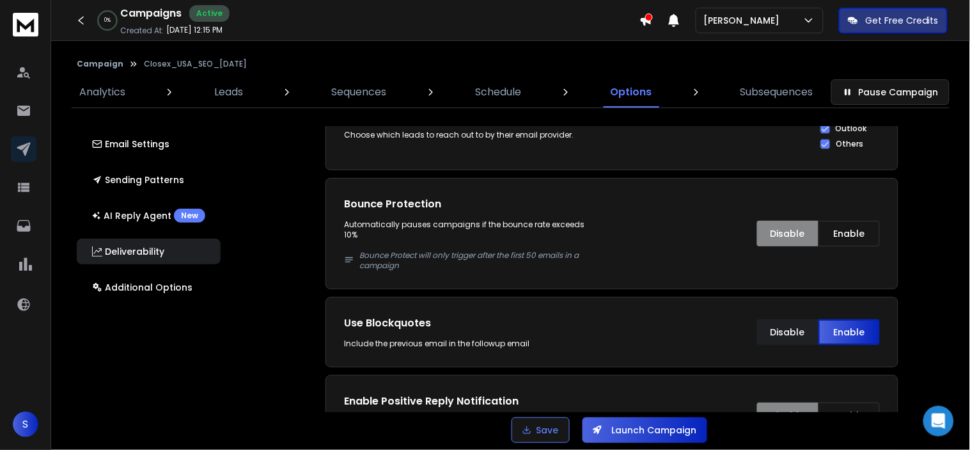
scroll to position [1989, 0]
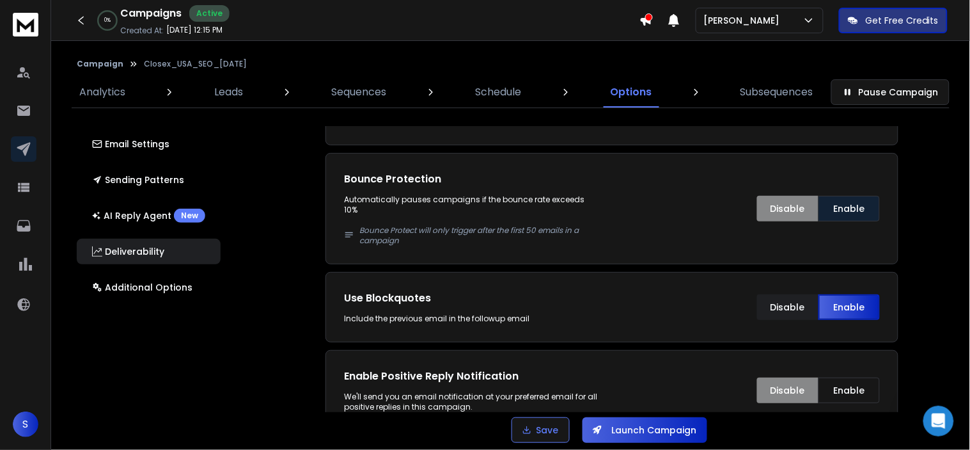
click at [845, 196] on button "Enable" at bounding box center [848, 209] width 61 height 26
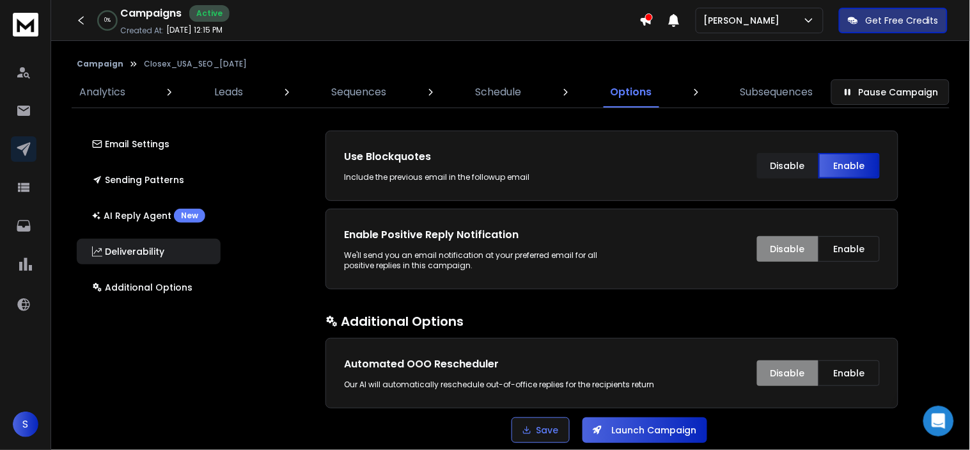
scroll to position [2131, 0]
click at [835, 235] on button "Enable" at bounding box center [848, 248] width 61 height 26
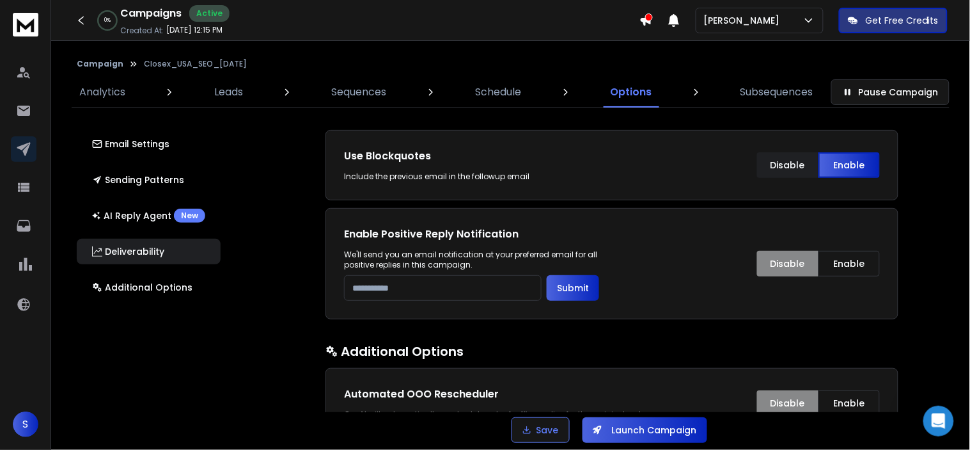
click at [403, 276] on input "email" at bounding box center [443, 288] width 198 height 26
click at [629, 278] on div "Enable Positive Reply Notification We'll send you an email notification at your…" at bounding box center [612, 263] width 536 height 74
click at [770, 258] on button "Disable" at bounding box center [787, 264] width 61 height 26
click at [772, 258] on button "Disable" at bounding box center [787, 264] width 61 height 26
click at [771, 253] on button "Disable" at bounding box center [787, 264] width 61 height 26
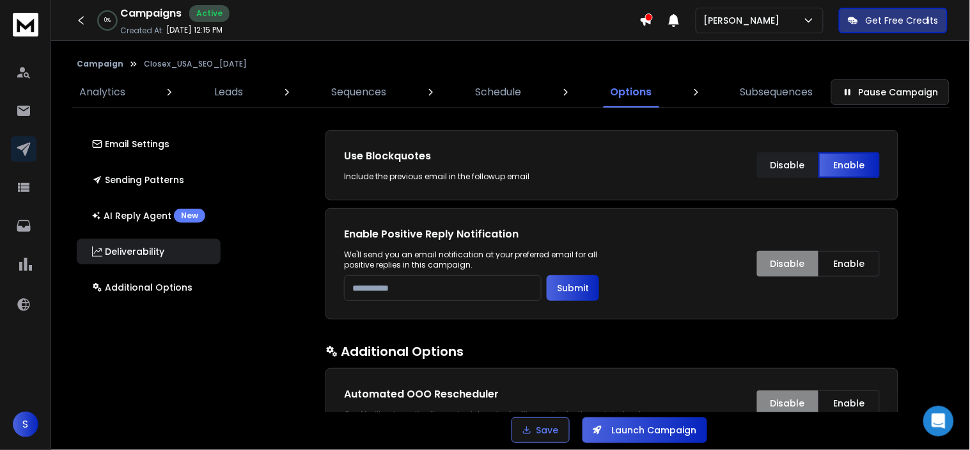
click at [682, 285] on div "Enable Positive Reply Notification We'll send you an email notification at your…" at bounding box center [612, 263] width 536 height 74
click at [830, 258] on button "Enable" at bounding box center [848, 264] width 61 height 26
click at [672, 285] on div "Enable Positive Reply Notification We'll send you an email notification at your…" at bounding box center [612, 263] width 536 height 74
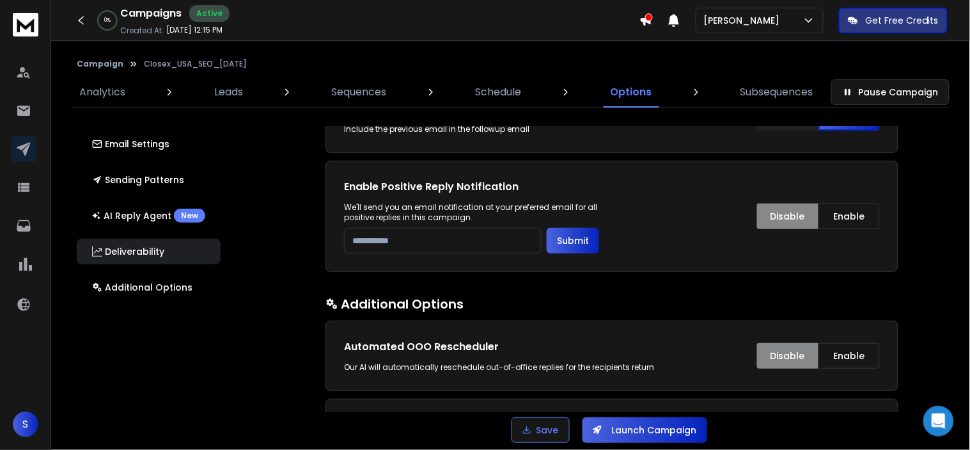
scroll to position [2202, 0]
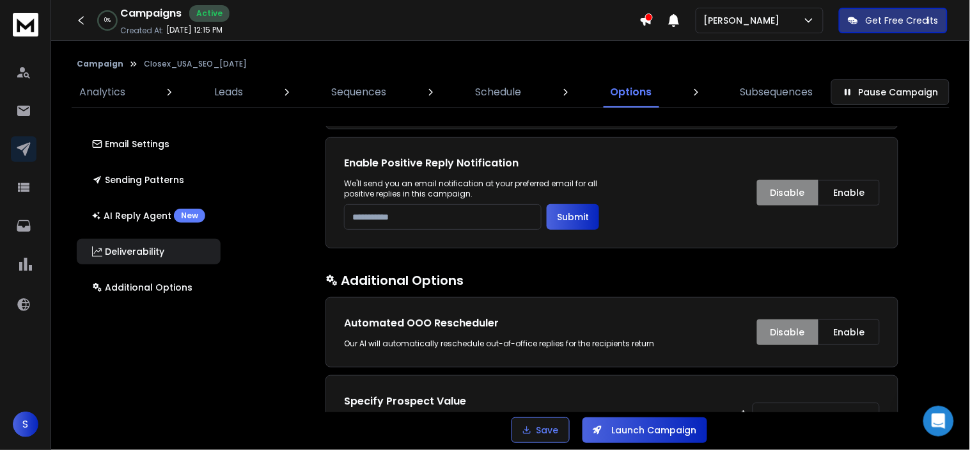
click at [647, 271] on h1 "Additional Options" at bounding box center [611, 280] width 573 height 18
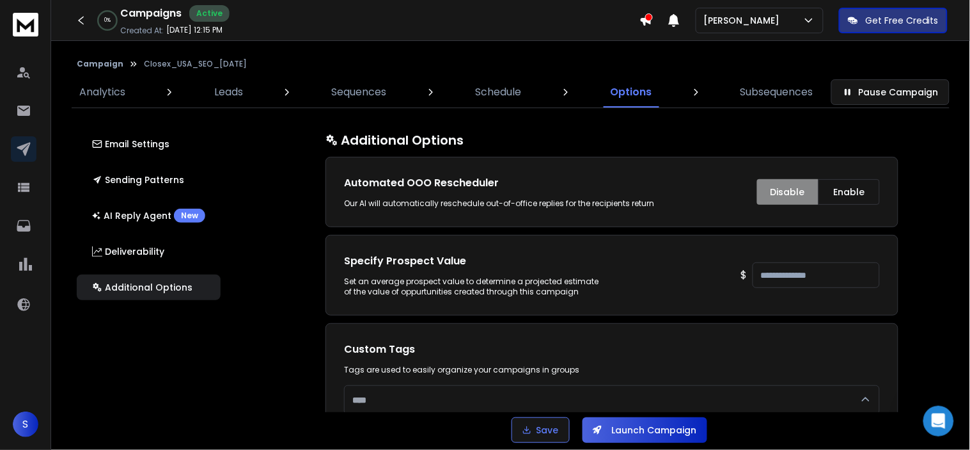
scroll to position [2344, 0]
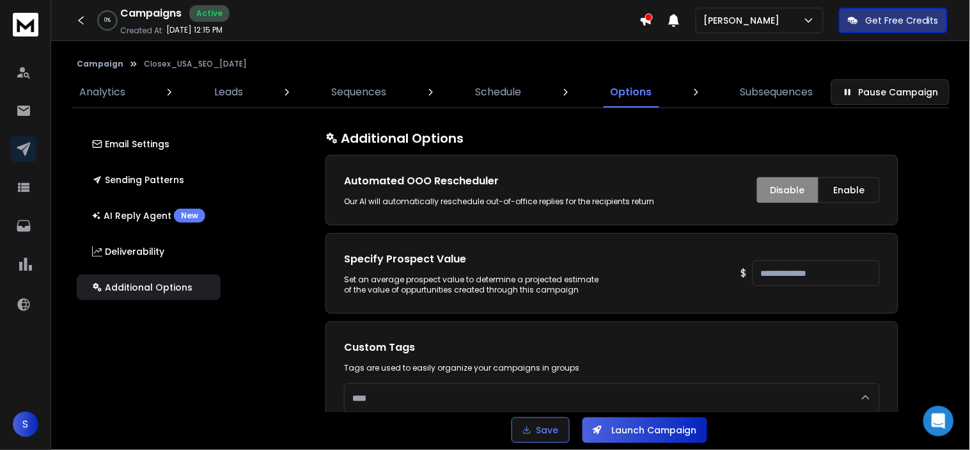
click at [648, 284] on div "Specify Prospect Value Set an average prospect value to determine a projected e…" at bounding box center [612, 272] width 536 height 43
click at [691, 286] on div "Specify Prospect Value Set an average prospect value to determine a projected e…" at bounding box center [612, 272] width 536 height 43
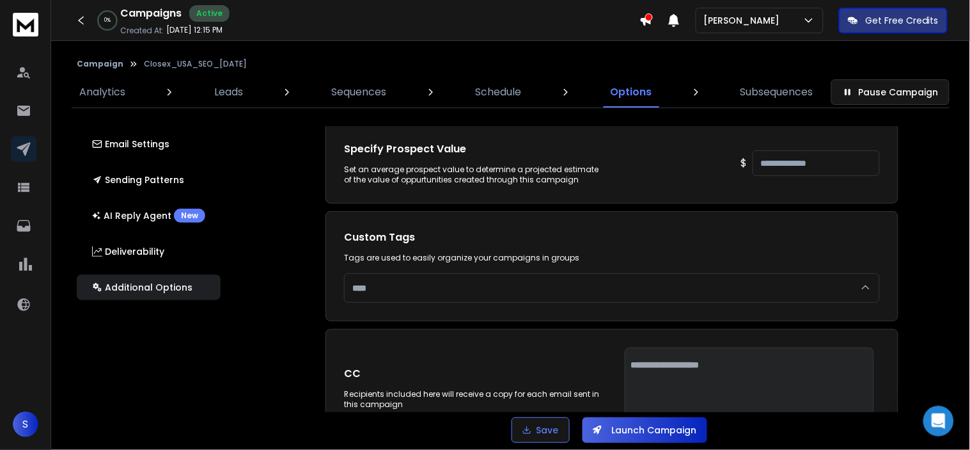
scroll to position [2486, 0]
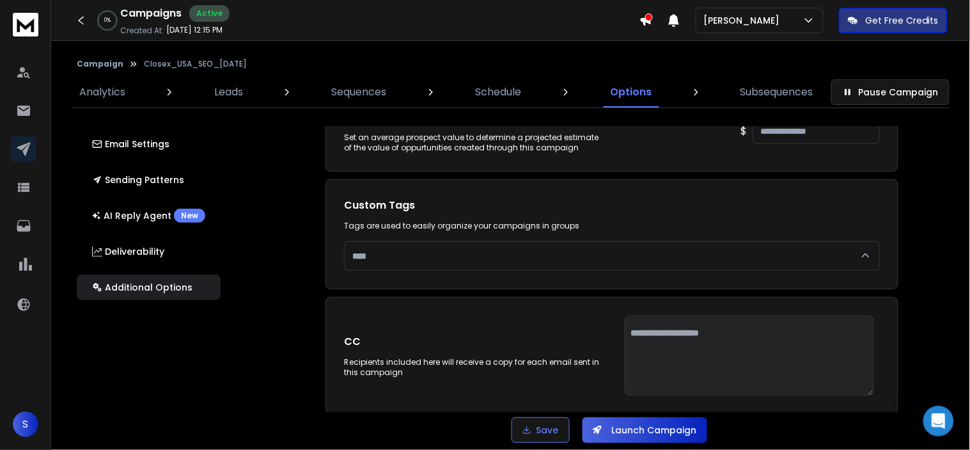
click at [396, 253] on input at bounding box center [397, 255] width 100 height 23
click at [909, 252] on div "Email Accounts Accounts to Use Select one or more accounts to send emails from …" at bounding box center [619, 269] width 757 height 286
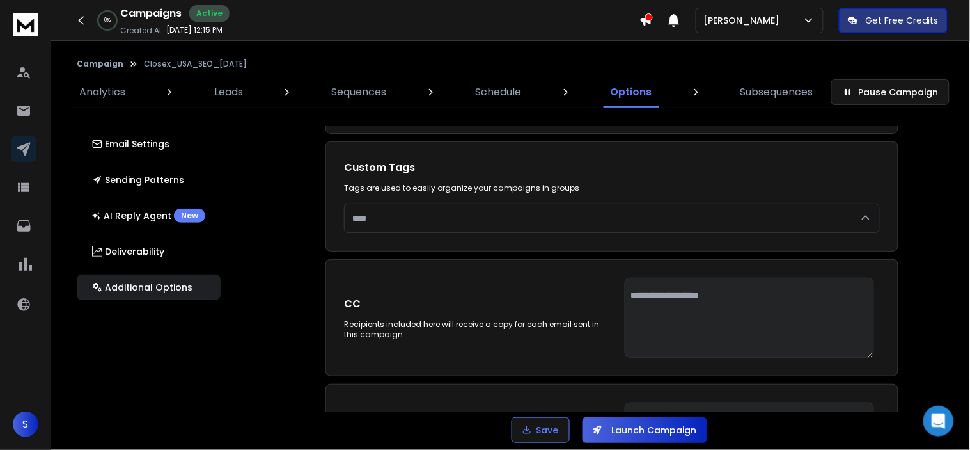
scroll to position [2558, 0]
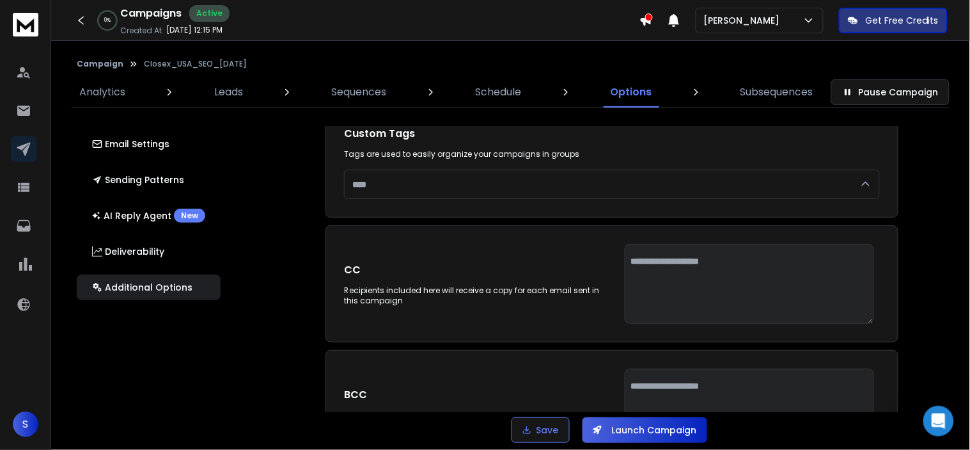
click at [678, 281] on div at bounding box center [749, 284] width 249 height 80
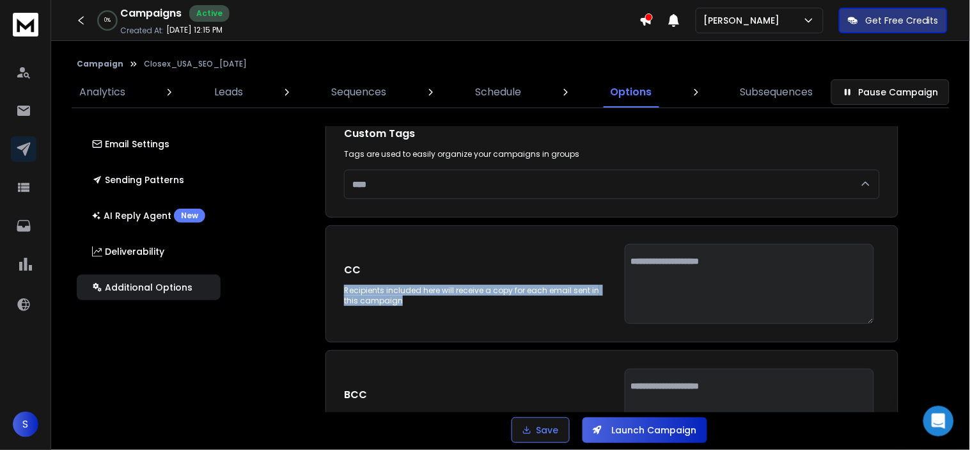
drag, startPoint x: 404, startPoint y: 294, endPoint x: 327, endPoint y: 280, distance: 78.6
click at [327, 280] on div "CC Recipients included here will receive a copy for each email sent in this cam…" at bounding box center [611, 283] width 573 height 117
click at [318, 259] on div at bounding box center [318, 259] width 0 height 0
click at [397, 294] on div "Recipients included here will receive a copy for each email sent in this campai…" at bounding box center [471, 295] width 255 height 20
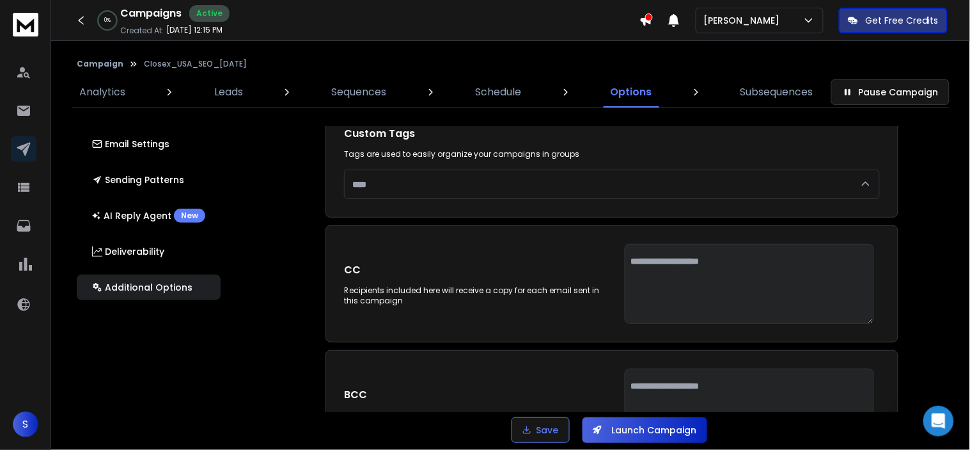
scroll to position [2612, 0]
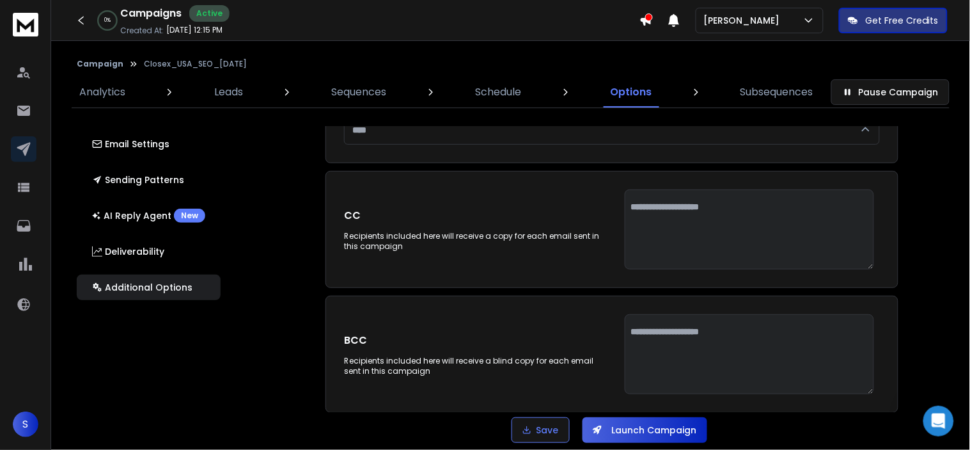
click at [632, 205] on input at bounding box center [675, 206] width 90 height 23
click at [547, 258] on div "CC Recipients included here will receive a copy for each email sent in this cam…" at bounding box center [612, 229] width 536 height 80
click at [476, 251] on div "CC Recipients included here will receive a copy for each email sent in this cam…" at bounding box center [612, 229] width 536 height 80
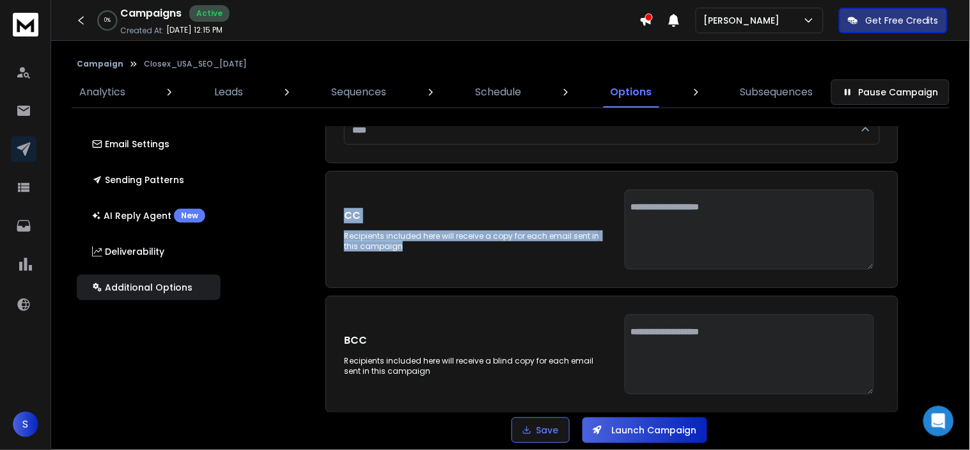
drag, startPoint x: 408, startPoint y: 240, endPoint x: 340, endPoint y: 206, distance: 76.1
click at [344, 208] on div "CC Recipients included here will receive a copy for each email sent in this cam…" at bounding box center [471, 229] width 255 height 43
copy div "CC Recipients included here will receive a copy for each email sent in this cam…"
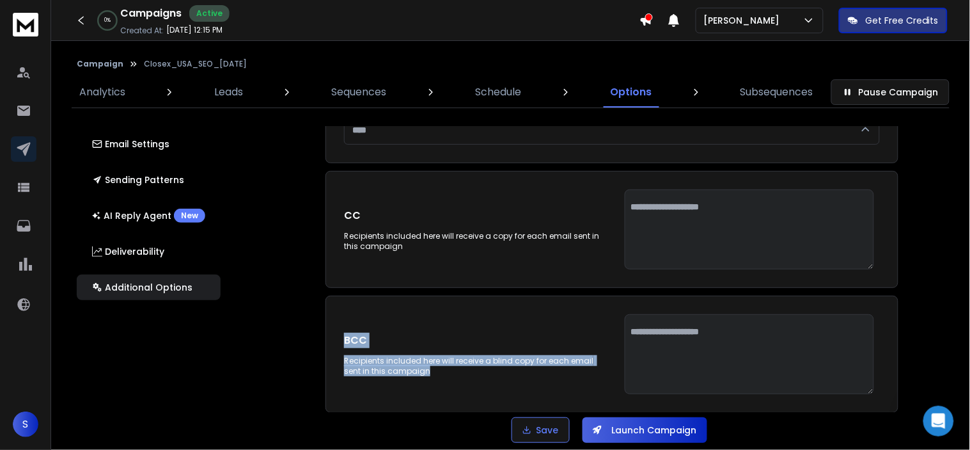
drag, startPoint x: 424, startPoint y: 366, endPoint x: 337, endPoint y: 335, distance: 92.2
click at [344, 335] on div "BCC Recipients included here will receive a blind copy for each email sent in t…" at bounding box center [471, 354] width 255 height 43
copy div "BCC Recipients included here will receive a blind copy for each email sent in t…"
click at [463, 320] on div "BCC Recipients included here will receive a blind copy for each email sent in t…" at bounding box center [612, 354] width 536 height 80
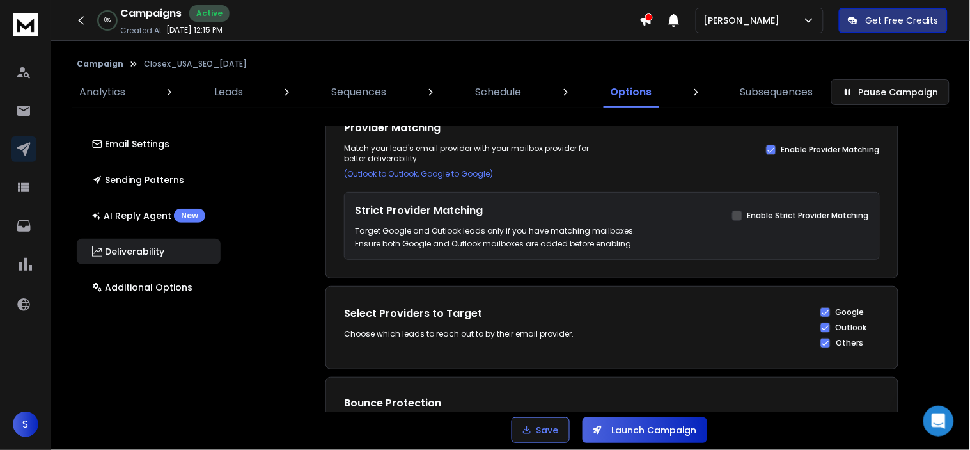
scroll to position [1760, 0]
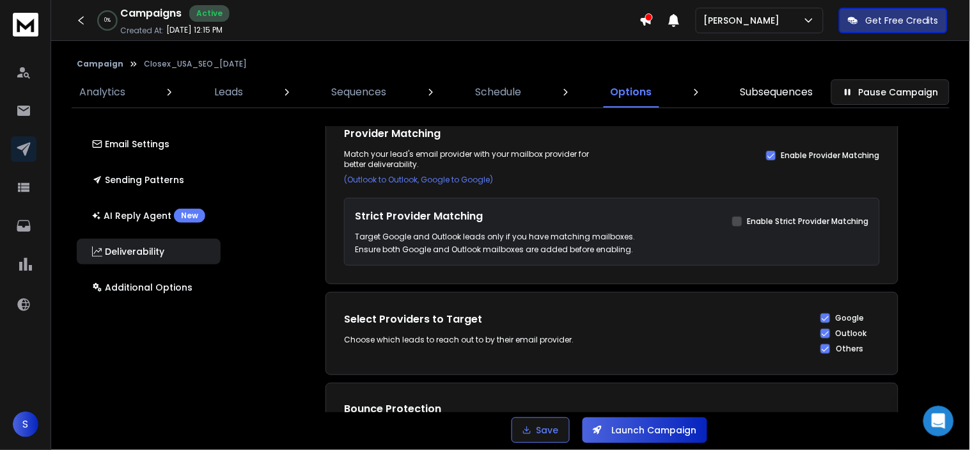
click at [758, 91] on p "Subsequences" at bounding box center [776, 91] width 73 height 15
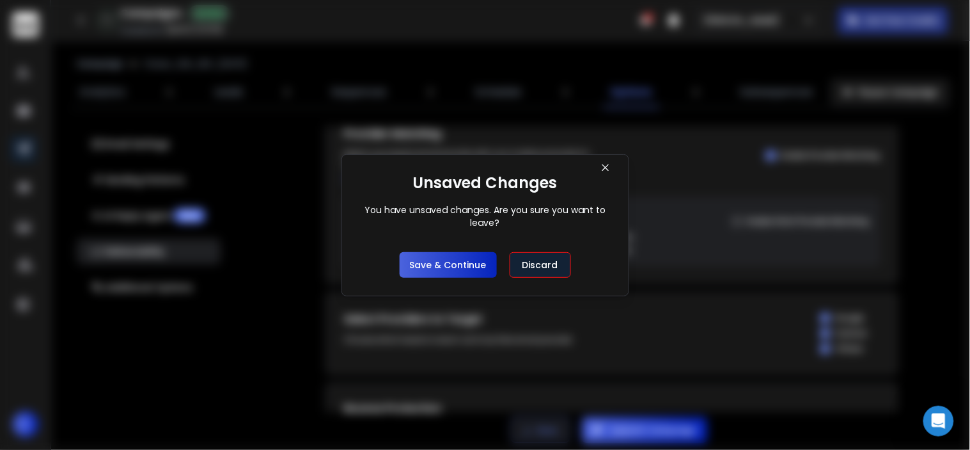
click at [450, 263] on button "Save & Continue" at bounding box center [448, 265] width 97 height 26
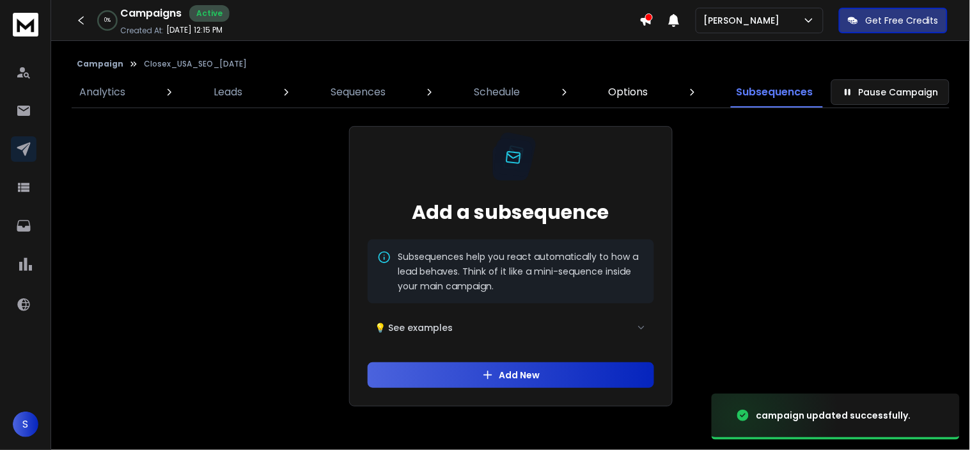
click at [629, 85] on p "Options" at bounding box center [629, 91] width 40 height 15
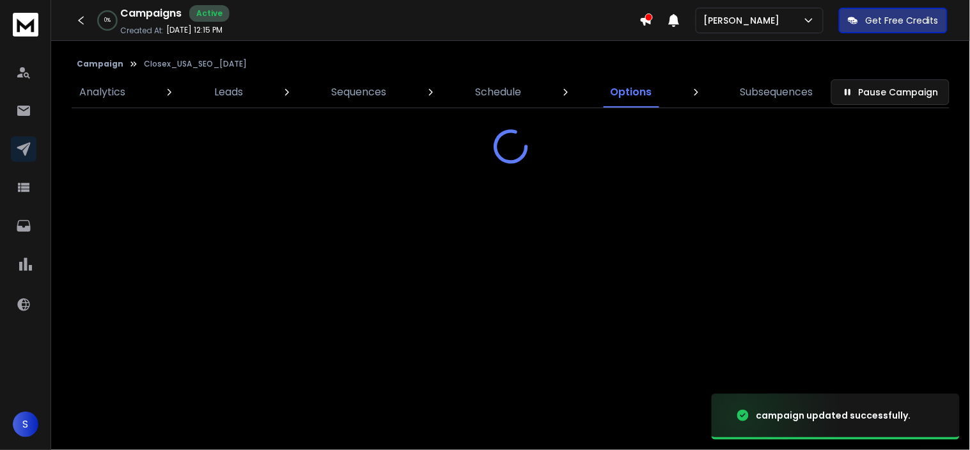
select select "*********"
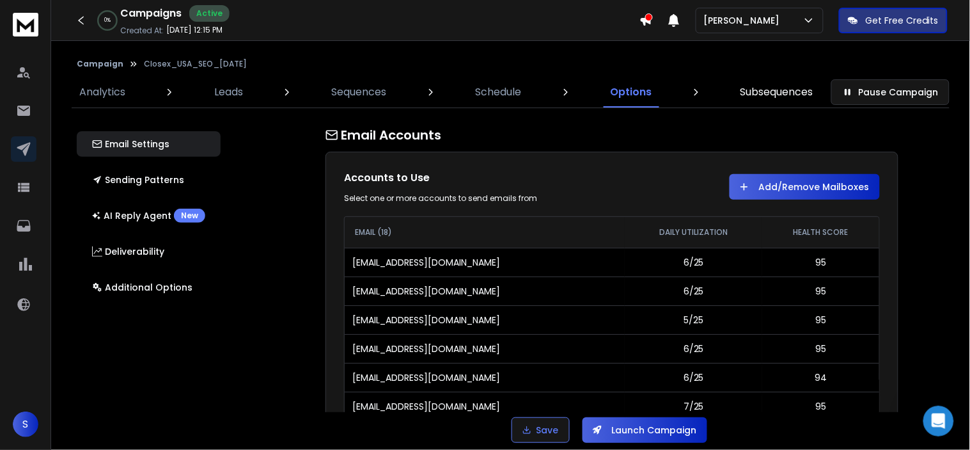
click at [755, 92] on p "Subsequences" at bounding box center [776, 91] width 73 height 15
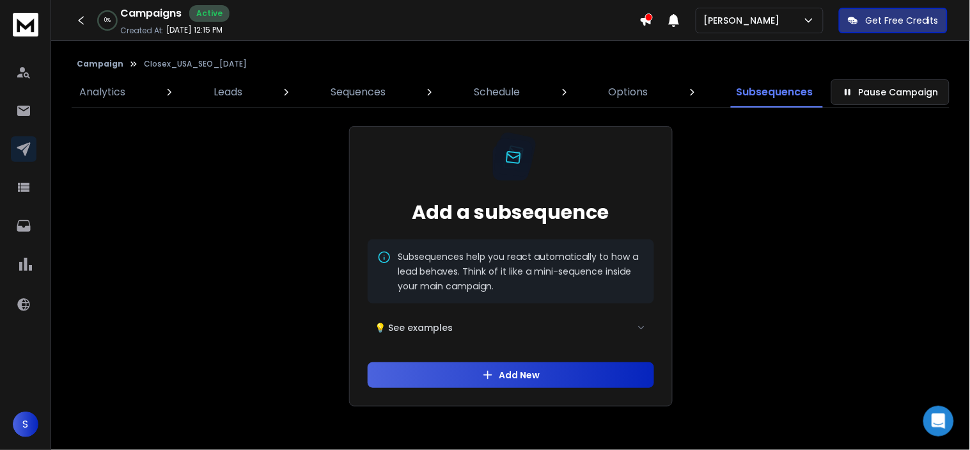
click at [508, 368] on button "Add New" at bounding box center [511, 375] width 286 height 26
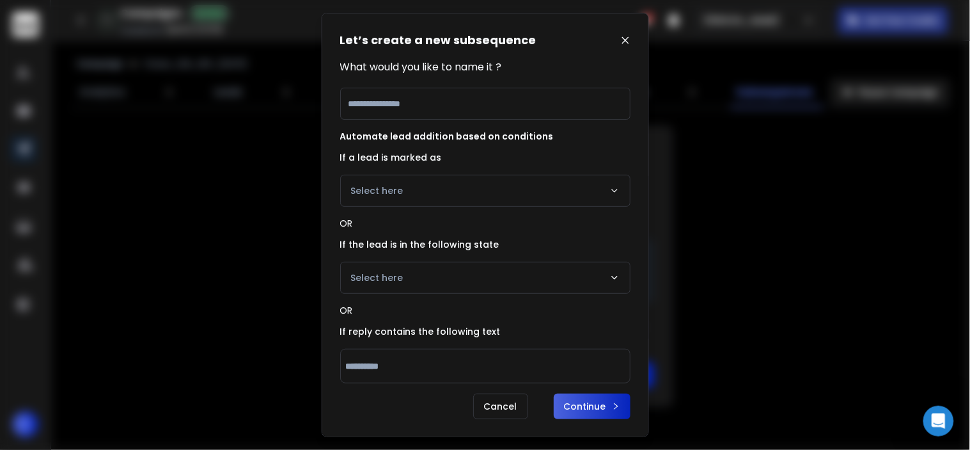
click at [410, 98] on input at bounding box center [485, 104] width 290 height 32
click at [239, 252] on div "Let’s create a new subsequence What would you like to name it ? Automate lead a…" at bounding box center [485, 225] width 970 height 450
click at [499, 400] on p "Cancel" at bounding box center [500, 406] width 55 height 26
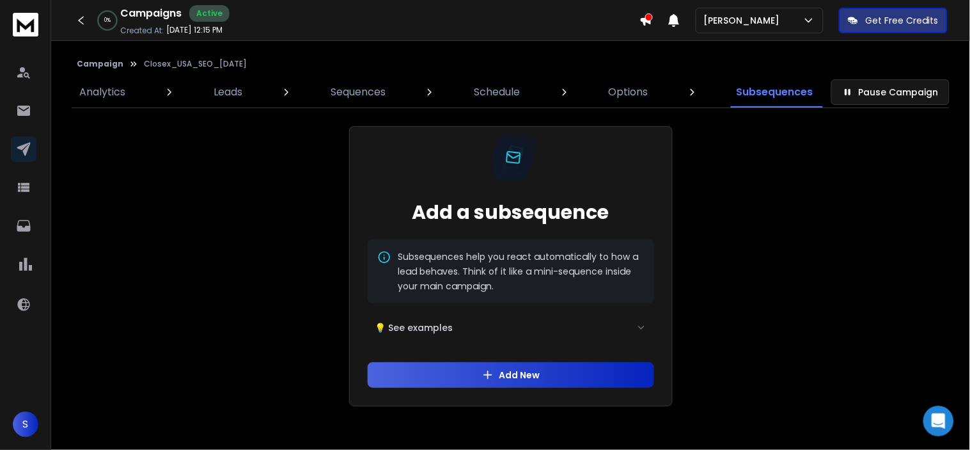
click at [824, 378] on div "Add a subsequence Subsequences help you react automatically to how a lead behav…" at bounding box center [511, 266] width 868 height 280
click at [821, 238] on div "Add a subsequence Subsequences help you react automatically to how a lead behav…" at bounding box center [511, 266] width 868 height 280
click at [93, 90] on p "Analytics" at bounding box center [102, 91] width 46 height 15
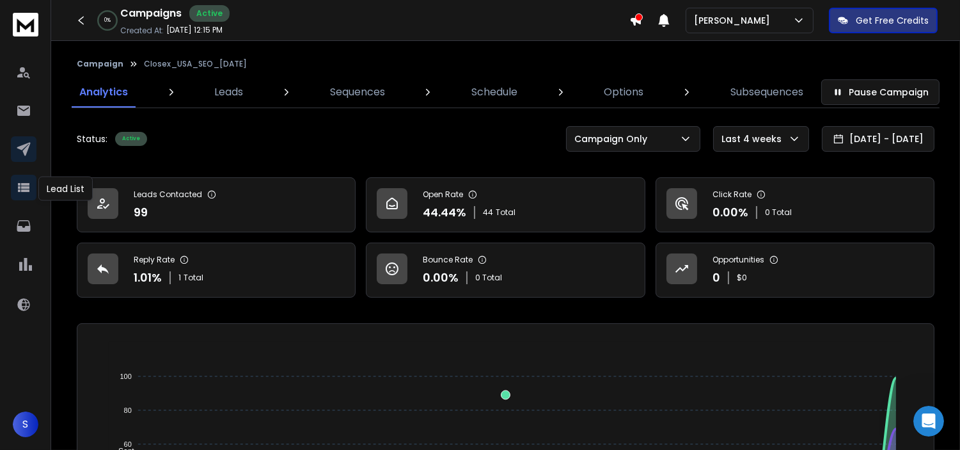
click at [15, 195] on link at bounding box center [24, 188] width 26 height 26
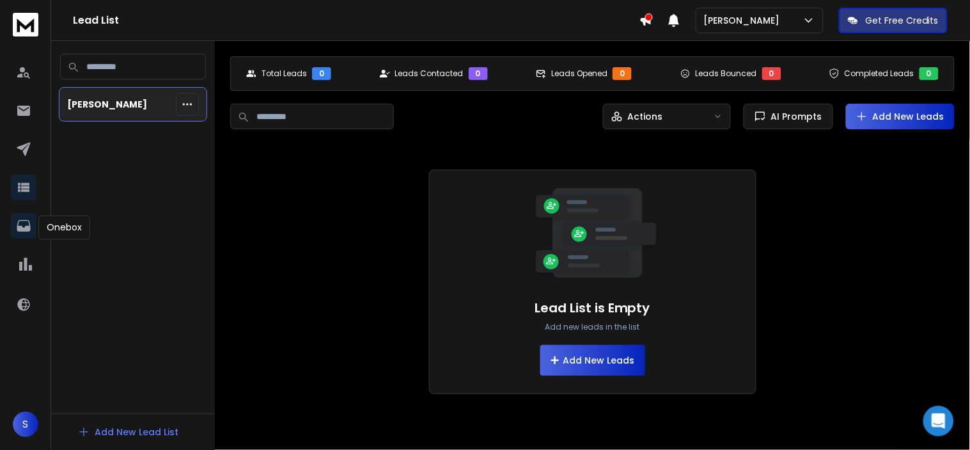
click at [22, 231] on icon at bounding box center [23, 226] width 13 height 12
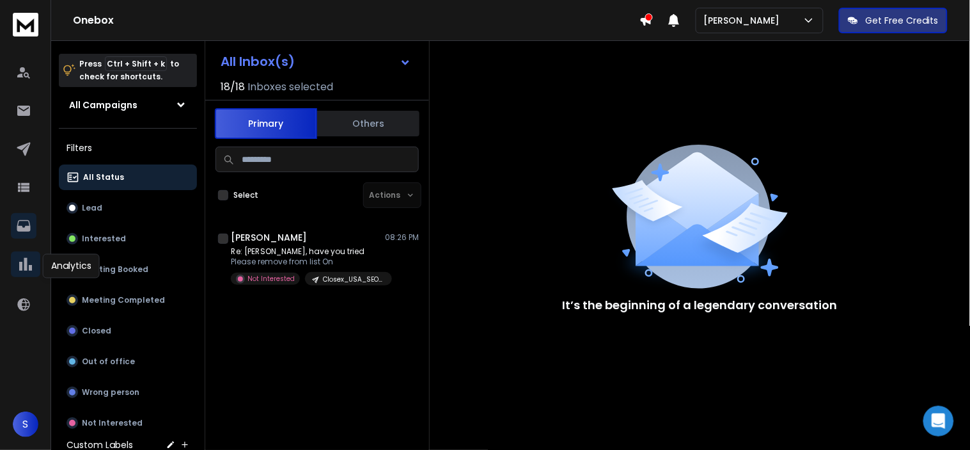
click at [29, 269] on icon at bounding box center [25, 264] width 13 height 13
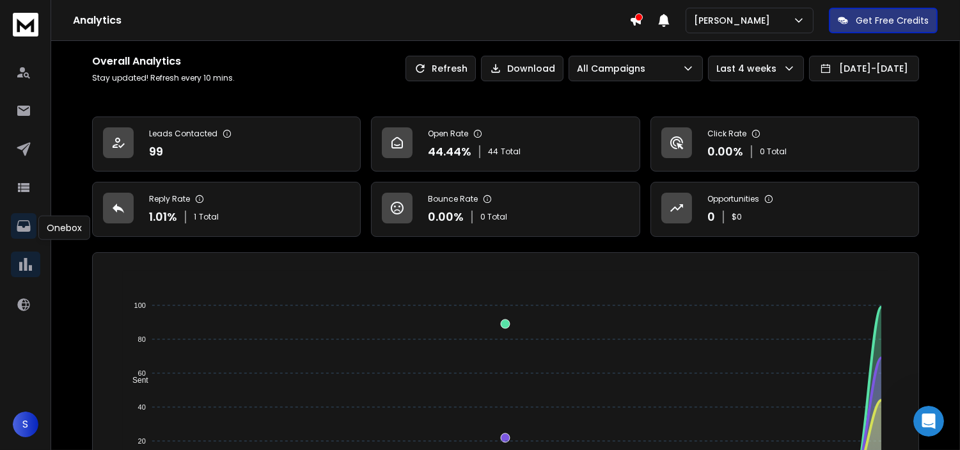
click at [26, 227] on icon at bounding box center [23, 226] width 13 height 12
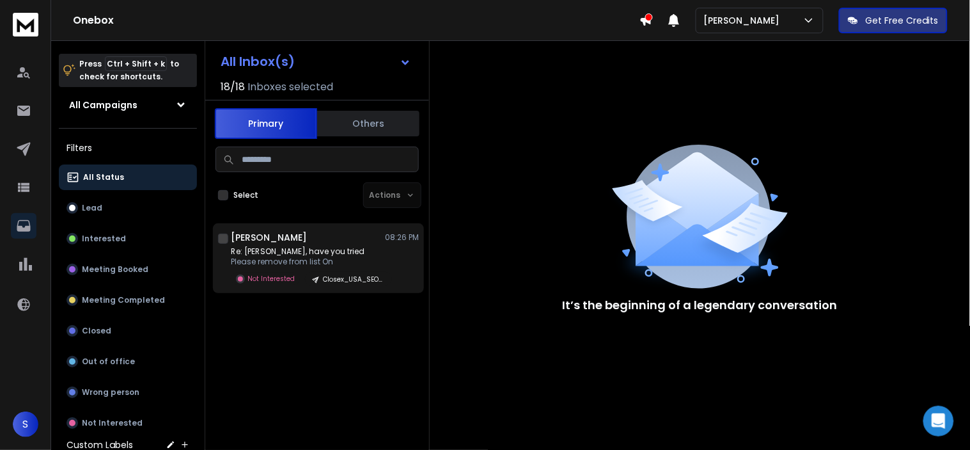
click at [304, 246] on p "Re: [PERSON_NAME], have you tried" at bounding box center [307, 251] width 153 height 10
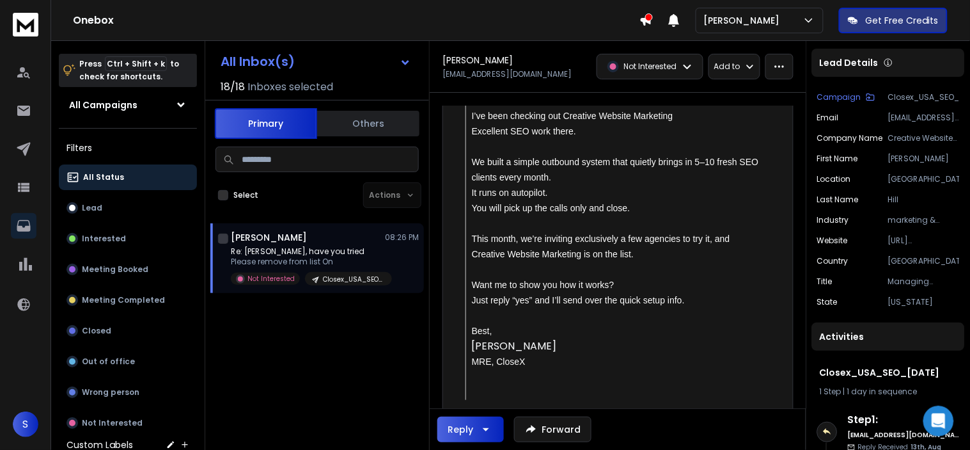
scroll to position [461, 0]
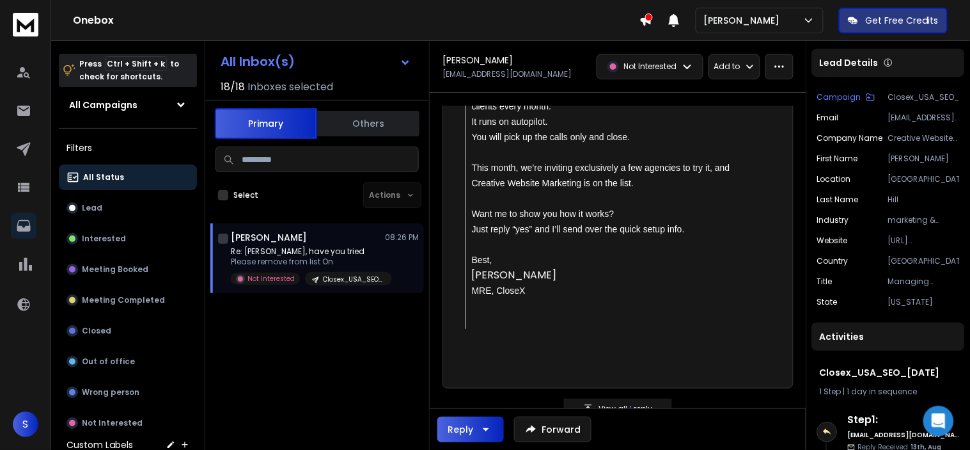
click at [473, 425] on div "Reply" at bounding box center [471, 428] width 46 height 15
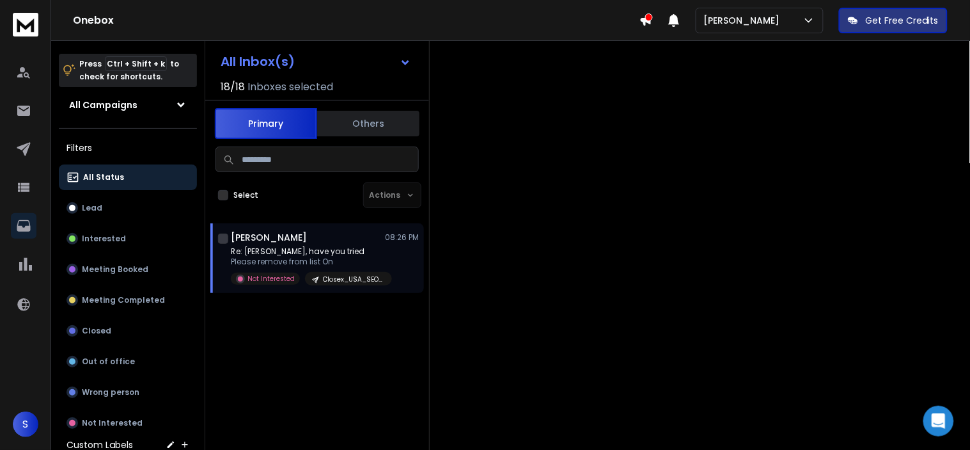
scroll to position [0, 0]
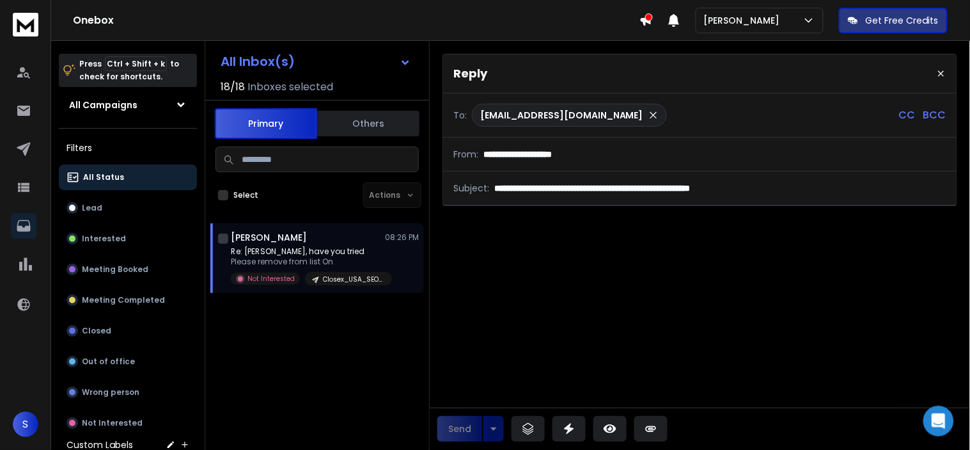
click at [625, 155] on input "**********" at bounding box center [714, 154] width 463 height 13
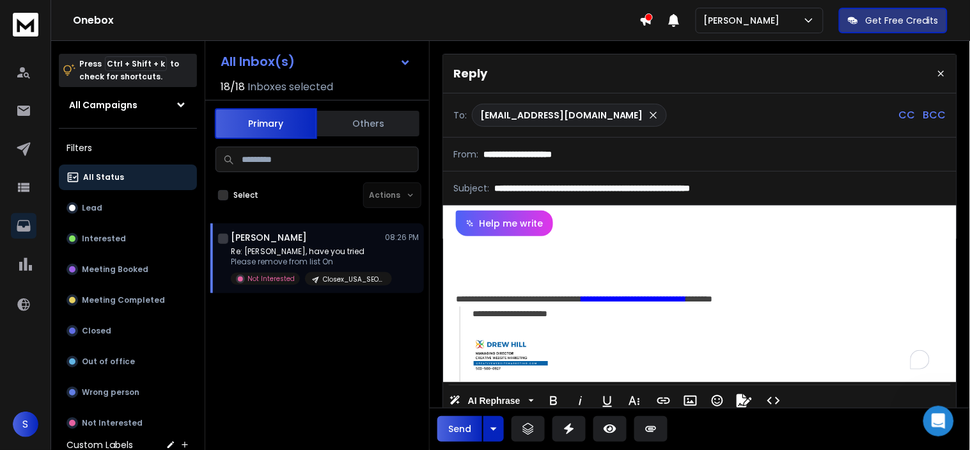
click at [541, 232] on button "Help me write" at bounding box center [504, 223] width 97 height 26
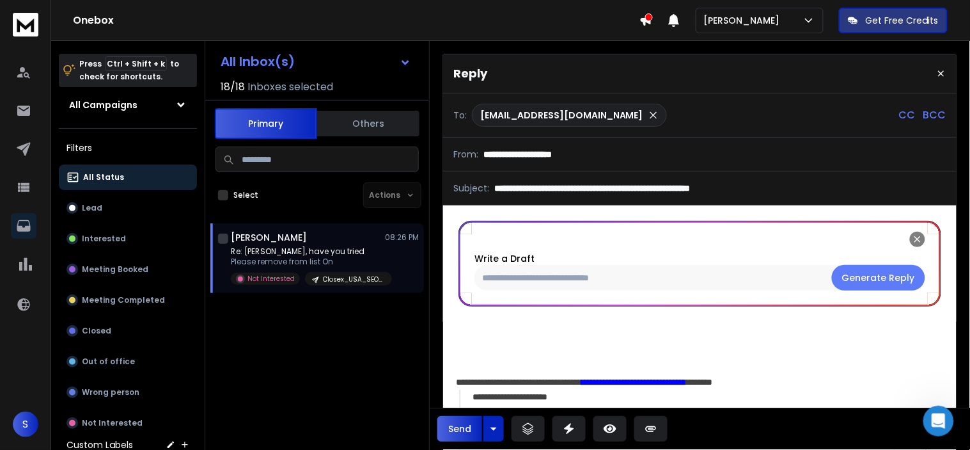
click at [912, 237] on icon at bounding box center [917, 239] width 10 height 10
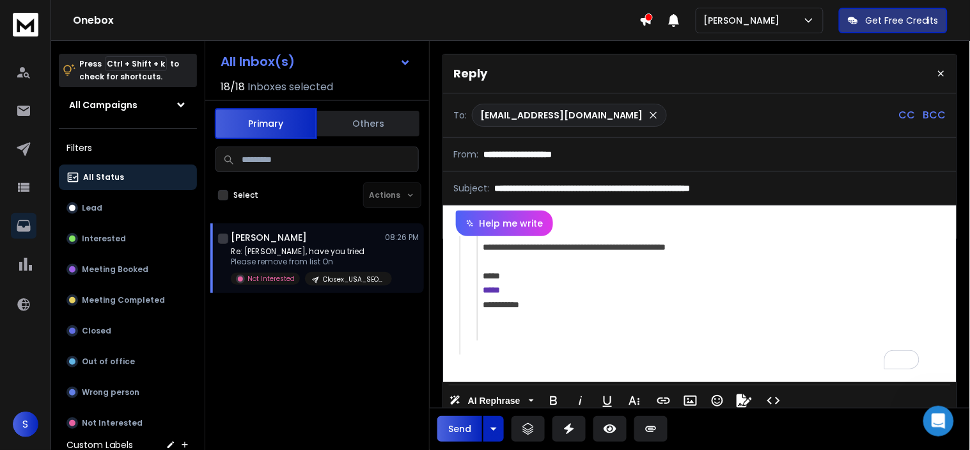
scroll to position [192, 0]
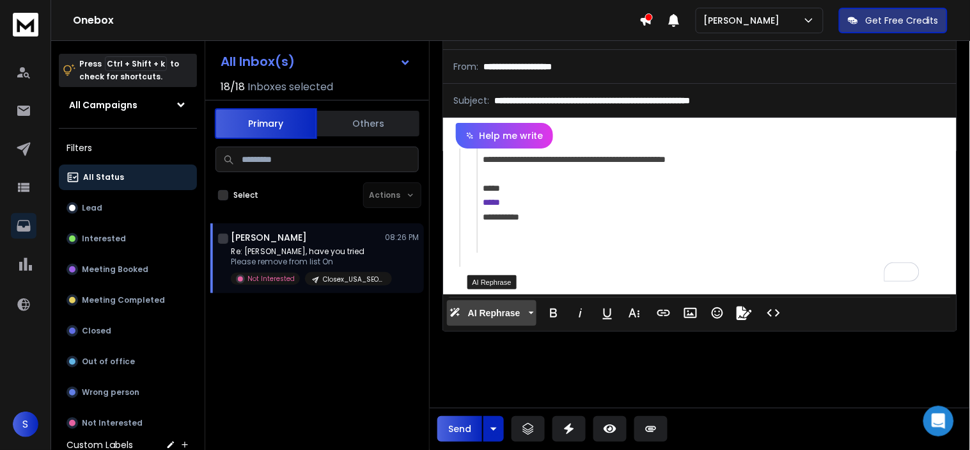
click at [496, 308] on span "AI Rephrase" at bounding box center [495, 313] width 58 height 11
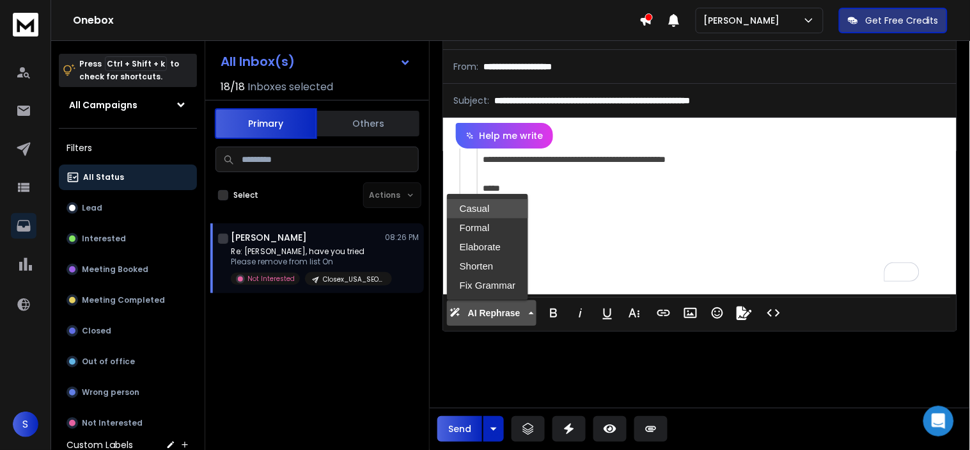
click at [480, 199] on link "Casual" at bounding box center [488, 208] width 82 height 19
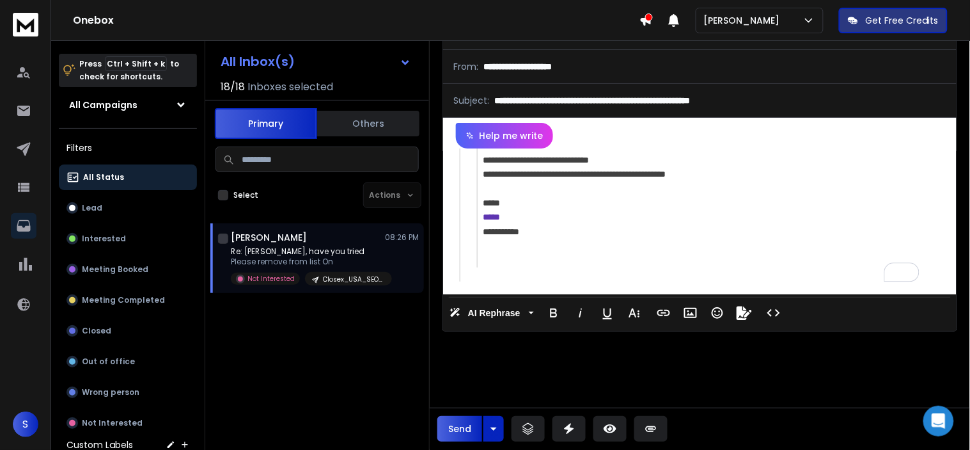
click at [513, 123] on button "Help me write" at bounding box center [504, 136] width 97 height 26
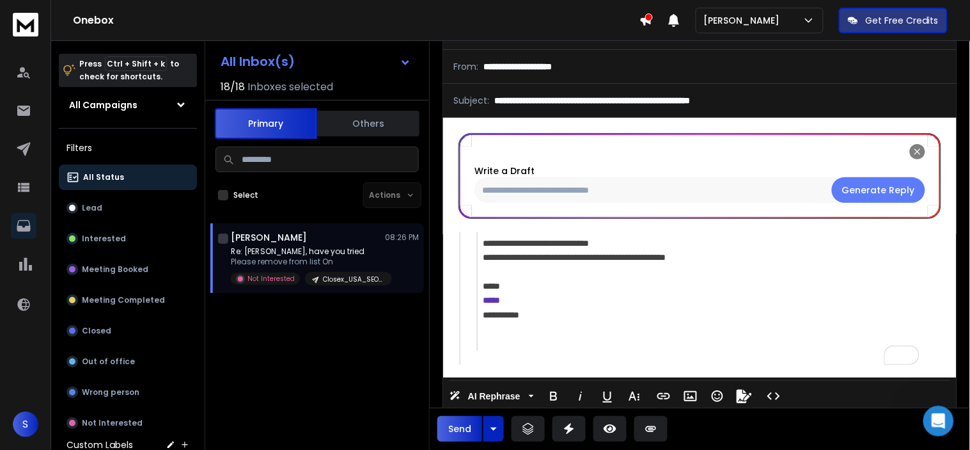
click at [514, 177] on input "text" at bounding box center [699, 190] width 451 height 26
click at [851, 187] on button "Generate Reply" at bounding box center [878, 190] width 93 height 26
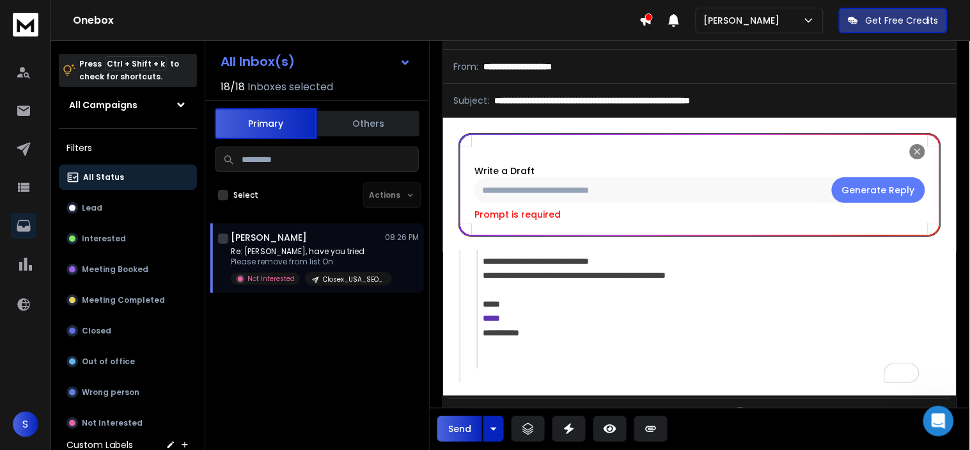
click at [566, 177] on input "text" at bounding box center [699, 190] width 451 height 26
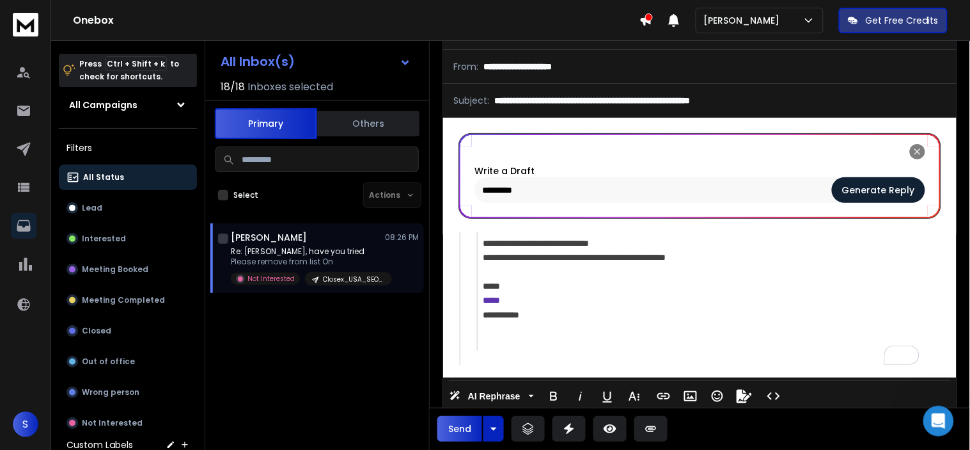
type input "*********"
click at [861, 180] on button "Generate Reply" at bounding box center [878, 190] width 93 height 26
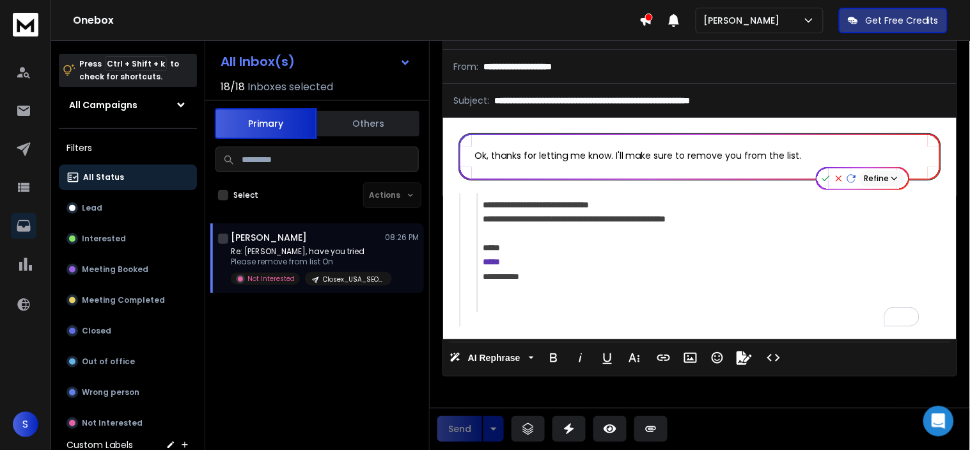
click at [838, 149] on div "Ok, thanks for letting me know. I'll make sure to remove you from the list." at bounding box center [699, 155] width 451 height 13
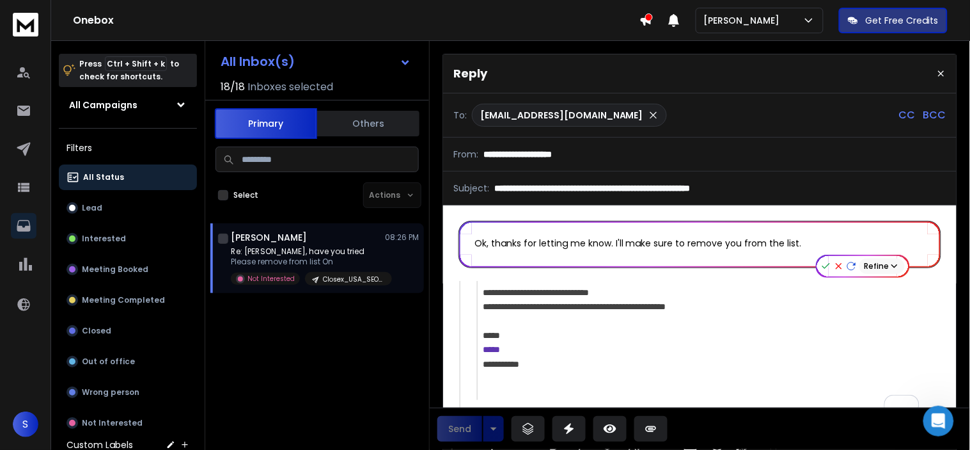
click at [834, 237] on div "Ok, thanks for letting me know. I'll make sure to remove you from the list." at bounding box center [699, 243] width 451 height 13
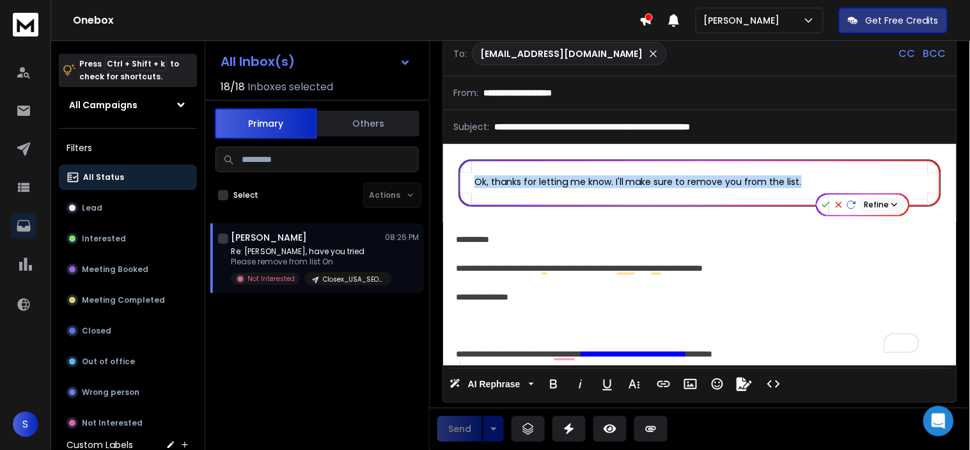
drag, startPoint x: 803, startPoint y: 168, endPoint x: 458, endPoint y: 176, distance: 344.8
click at [458, 176] on div "Ok, thanks for letting me know. I'll make sure to remove you from the list. Ref…" at bounding box center [699, 182] width 483 height 47
copy div "Ok, thanks for letting me know. I'll make sure to remove you from the list."
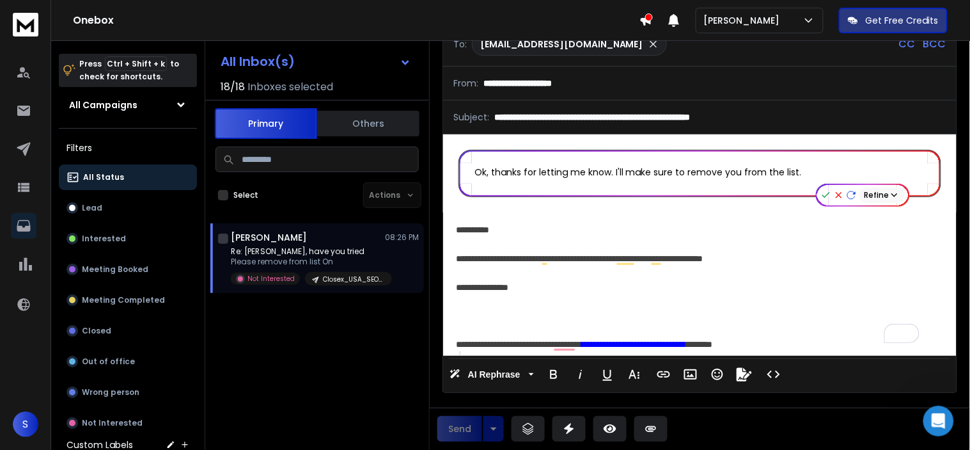
click at [792, 112] on input "**********" at bounding box center [720, 117] width 452 height 13
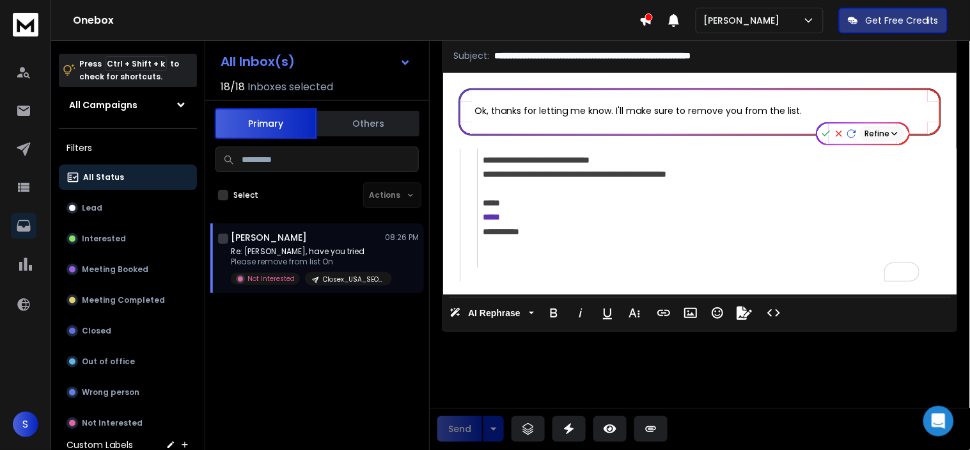
click at [503, 342] on div "**********" at bounding box center [699, 199] width 515 height 557
click at [503, 341] on div "**********" at bounding box center [699, 199] width 515 height 557
click at [537, 247] on blockquote "**********" at bounding box center [703, 139] width 453 height 258
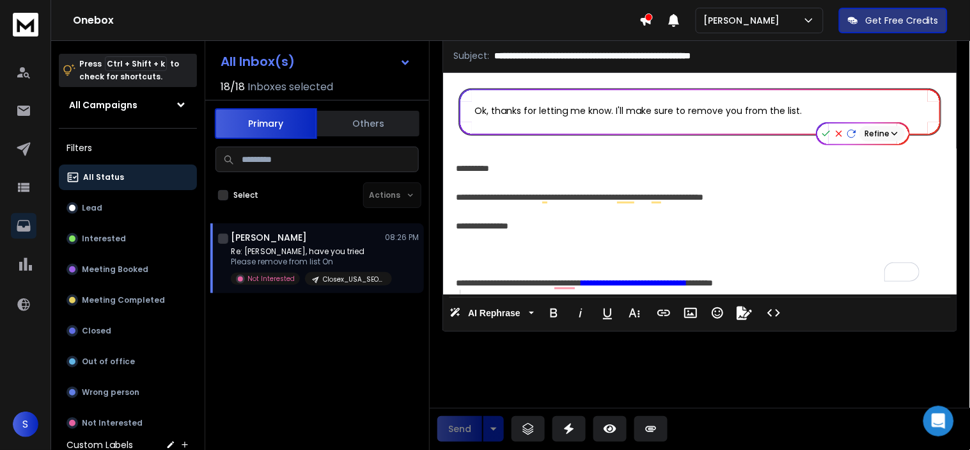
click at [821, 129] on icon at bounding box center [826, 134] width 10 height 10
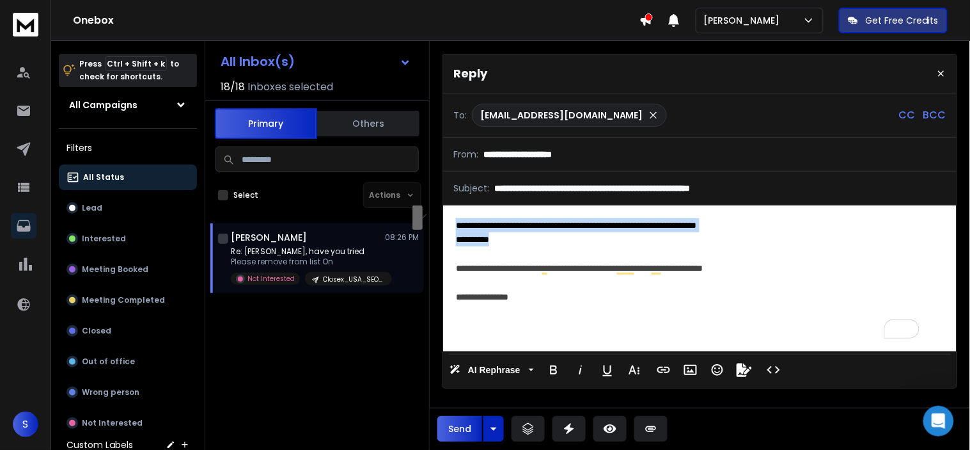
drag, startPoint x: 524, startPoint y: 229, endPoint x: 438, endPoint y: 201, distance: 90.6
click at [438, 201] on div "**********" at bounding box center [700, 294] width 540 height 507
copy div "**********"
click at [541, 239] on div "**********" at bounding box center [688, 268] width 464 height 72
drag, startPoint x: 776, startPoint y: 256, endPoint x: 453, endPoint y: 214, distance: 326.3
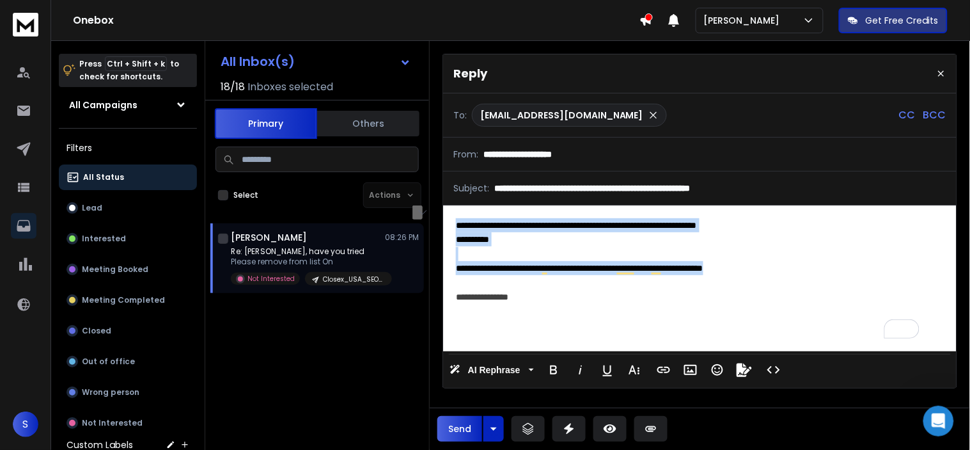
click at [453, 214] on div "**********" at bounding box center [692, 278] width 499 height 146
copy div "**********"
click at [537, 240] on div "**********" at bounding box center [688, 268] width 464 height 72
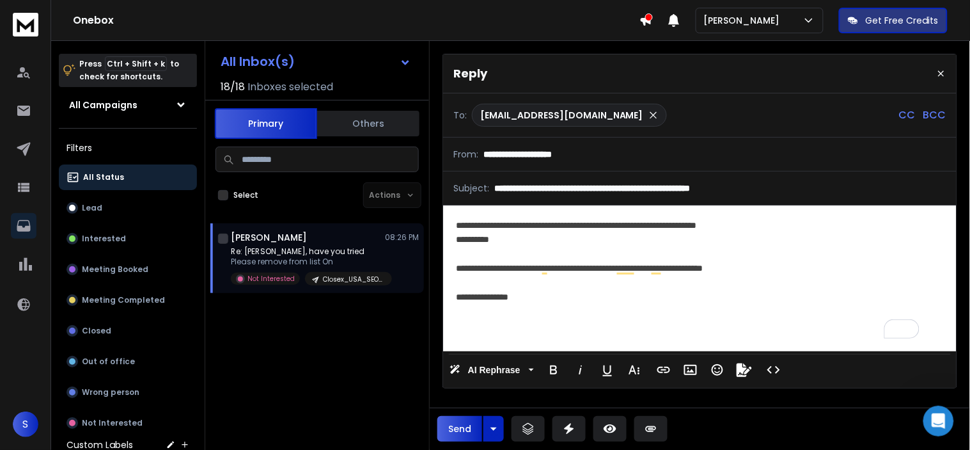
click at [503, 235] on div "**********" at bounding box center [688, 268] width 464 height 72
click at [463, 416] on button "Send" at bounding box center [459, 429] width 45 height 26
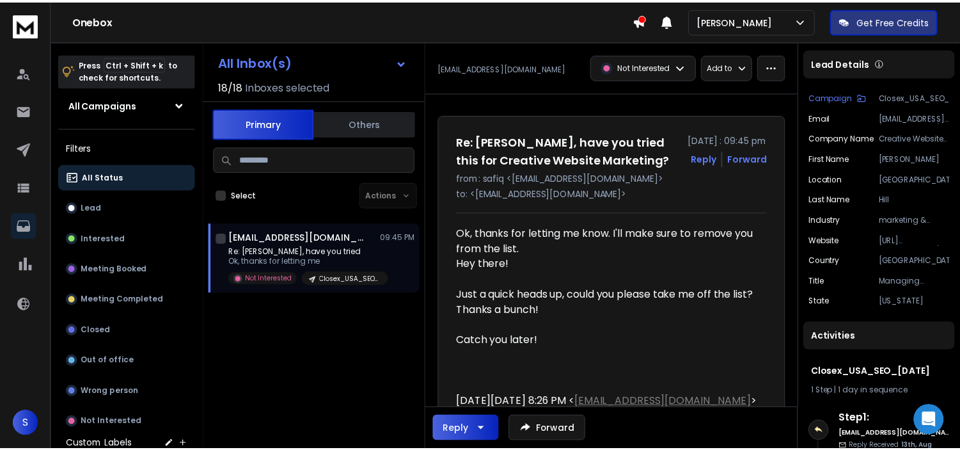
scroll to position [0, 0]
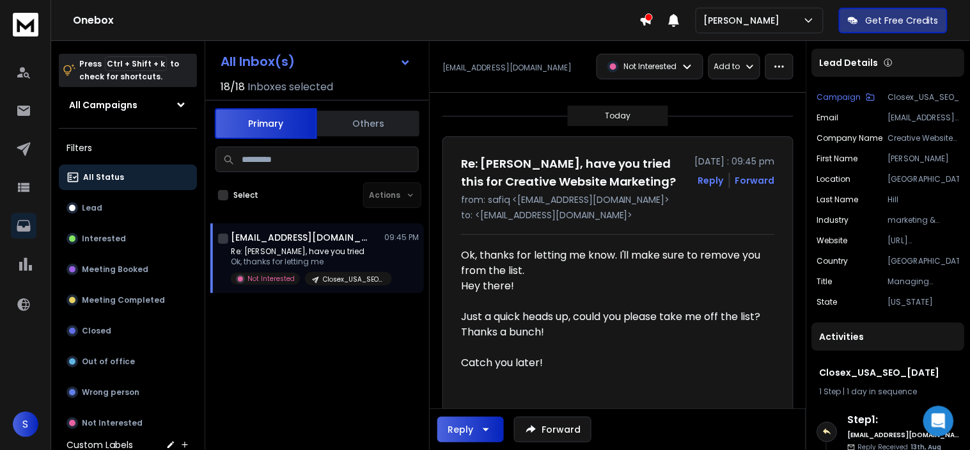
click at [322, 343] on div "[EMAIL_ADDRESS][DOMAIN_NAME] 09:45 PM Re: [PERSON_NAME], have you tried Ok, tha…" at bounding box center [317, 299] width 224 height 157
click at [24, 267] on icon at bounding box center [25, 264] width 13 height 13
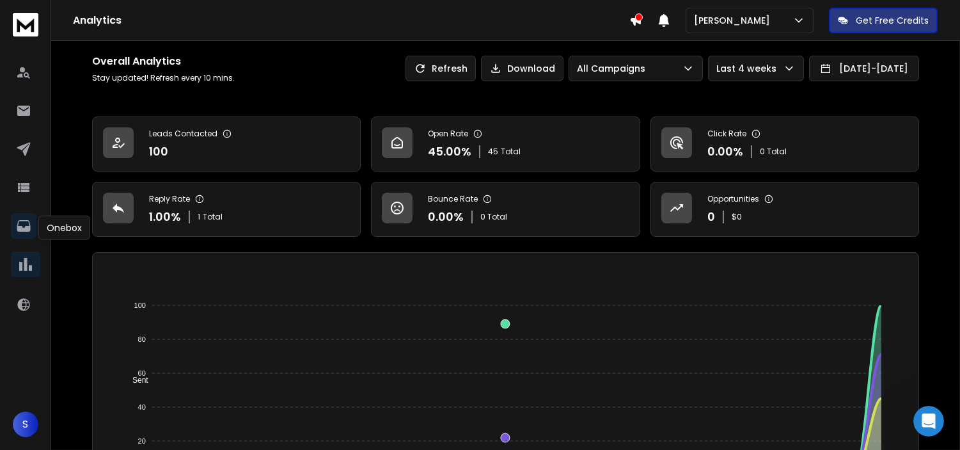
click at [22, 226] on icon at bounding box center [23, 225] width 15 height 15
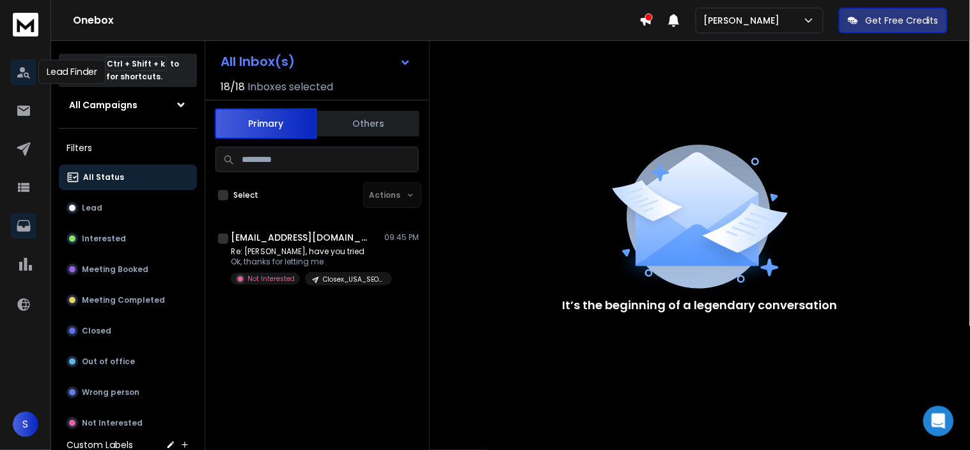
click at [22, 80] on link at bounding box center [24, 72] width 26 height 26
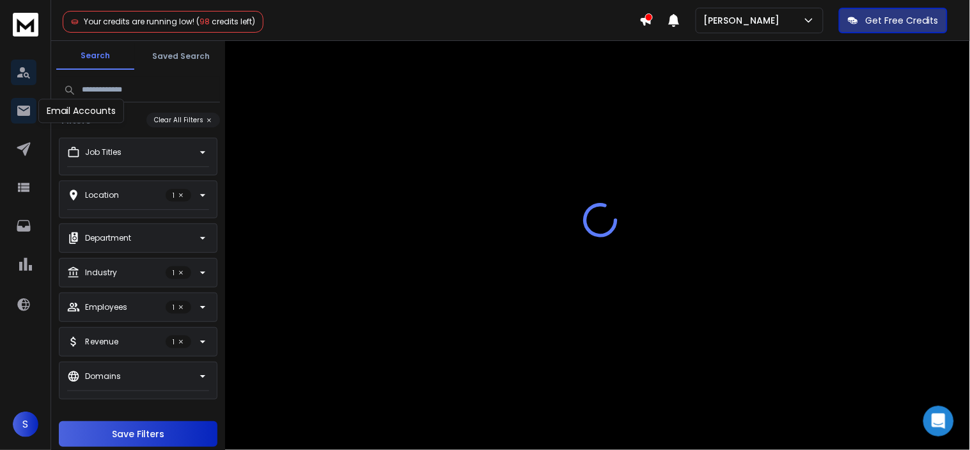
click at [23, 110] on icon at bounding box center [23, 111] width 13 height 10
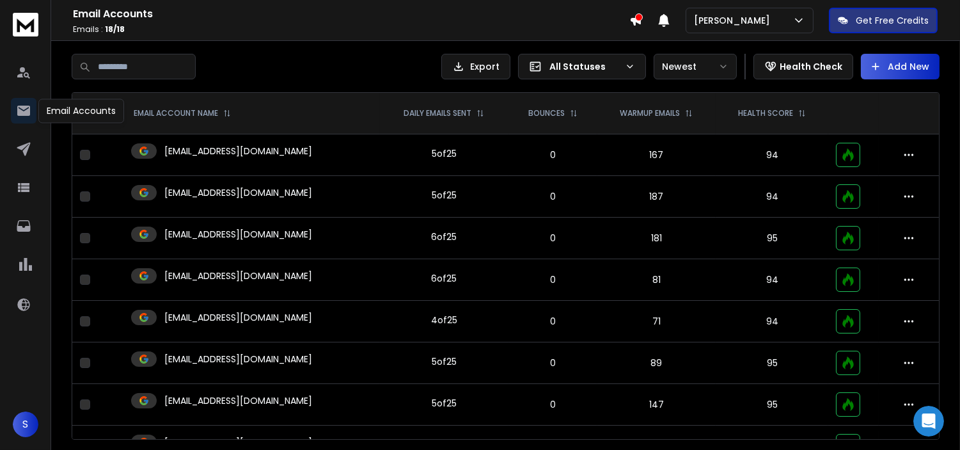
click at [928, 414] on icon "Open Intercom Messenger" at bounding box center [928, 420] width 21 height 21
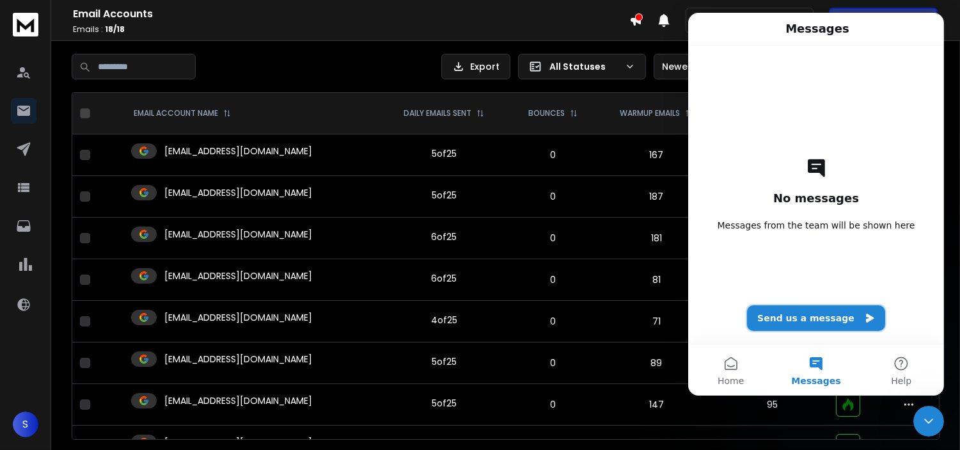
click at [864, 317] on icon "Intercom messenger" at bounding box center [869, 318] width 10 height 10
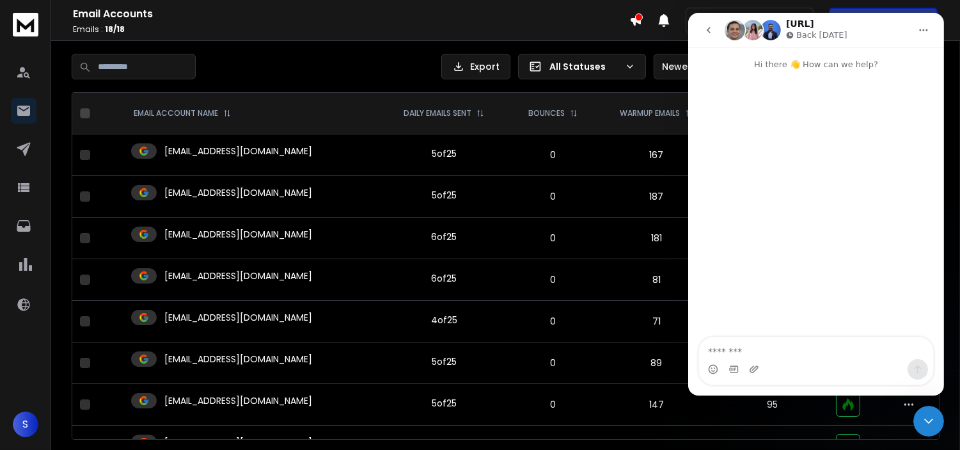
click at [817, 348] on textarea "Message…" at bounding box center [815, 348] width 234 height 22
type textarea "**"
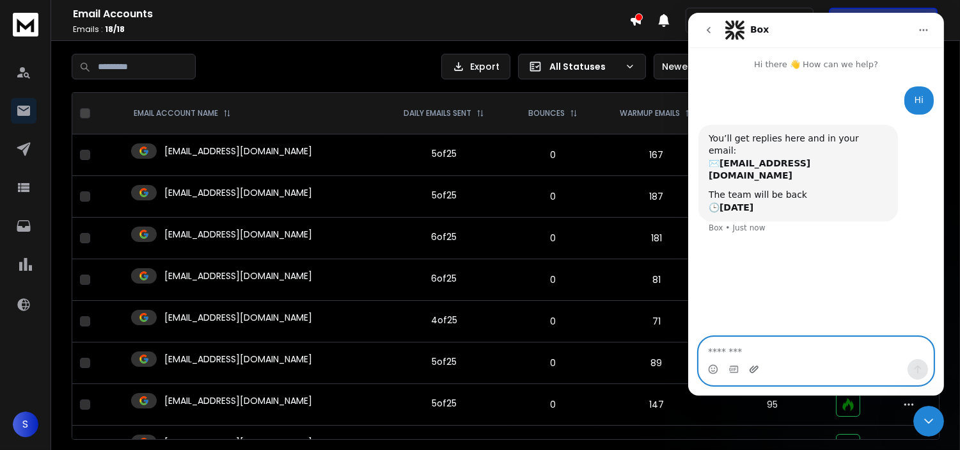
click at [753, 368] on icon "Upload attachment" at bounding box center [753, 368] width 9 height 7
click at [755, 367] on icon "Upload attachment" at bounding box center [753, 368] width 9 height 7
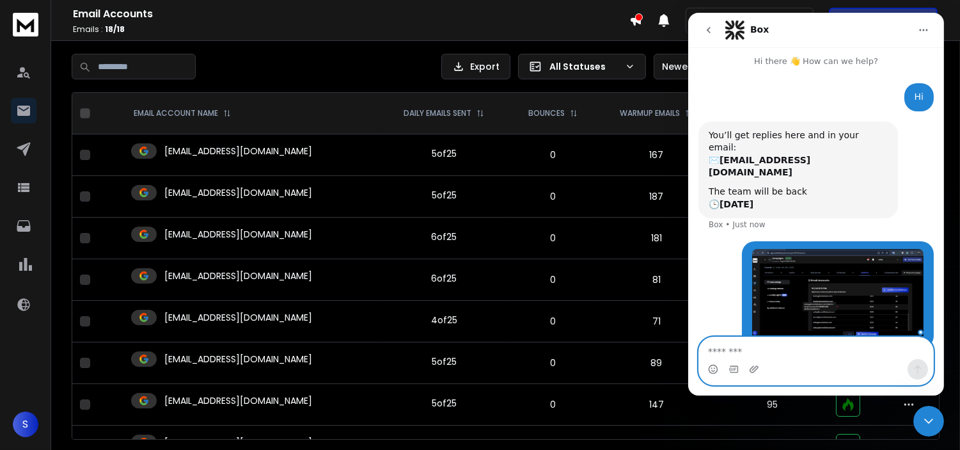
scroll to position [3, 0]
click at [763, 354] on textarea "Message…" at bounding box center [815, 348] width 234 height 22
drag, startPoint x: 755, startPoint y: 347, endPoint x: 755, endPoint y: 329, distance: 18.5
click at [755, 347] on textarea "Message…" at bounding box center [815, 348] width 234 height 22
click at [732, 350] on textarea "Message…" at bounding box center [815, 348] width 234 height 22
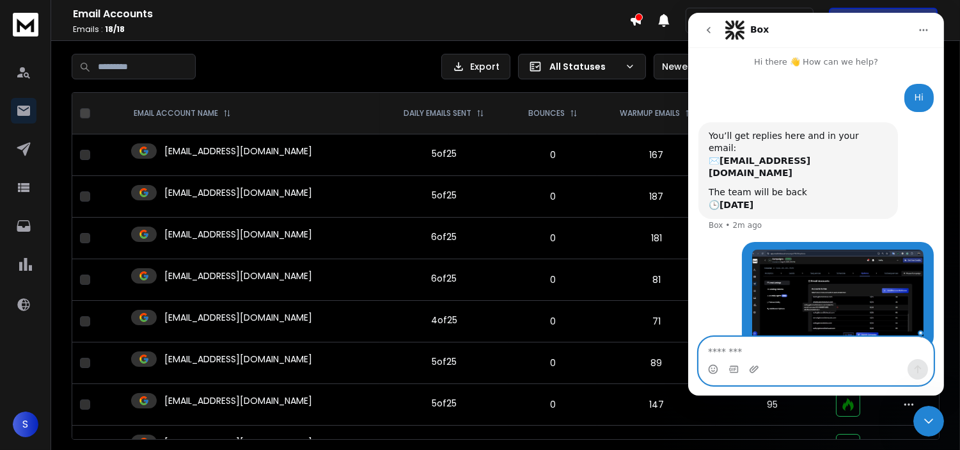
paste textarea "**********"
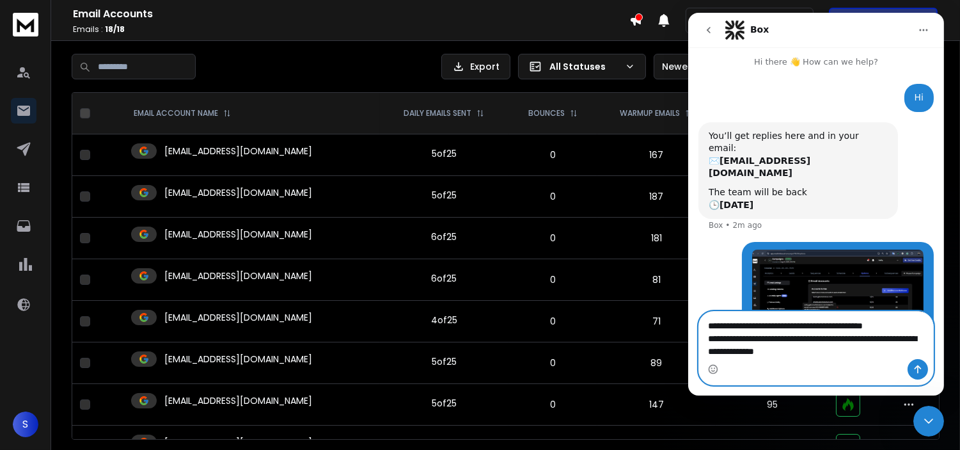
scroll to position [29, 0]
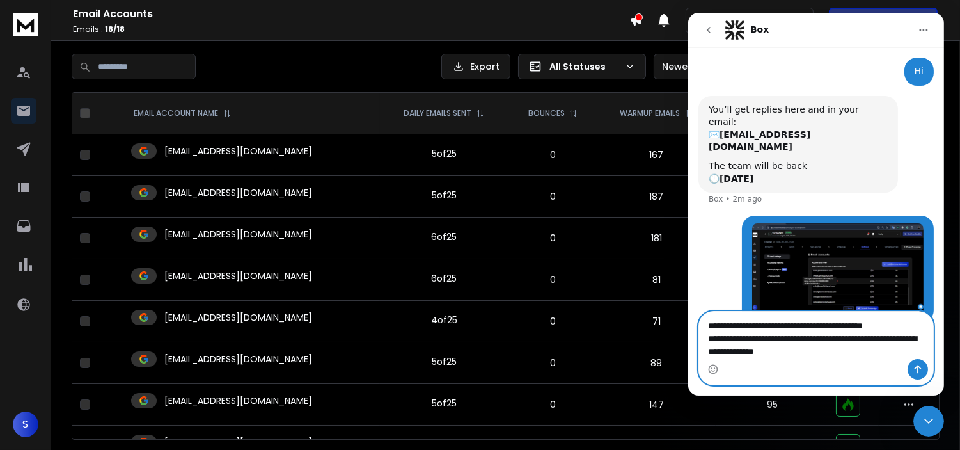
type textarea "**********"
click at [920, 370] on icon "Send a message…" at bounding box center [917, 369] width 10 height 10
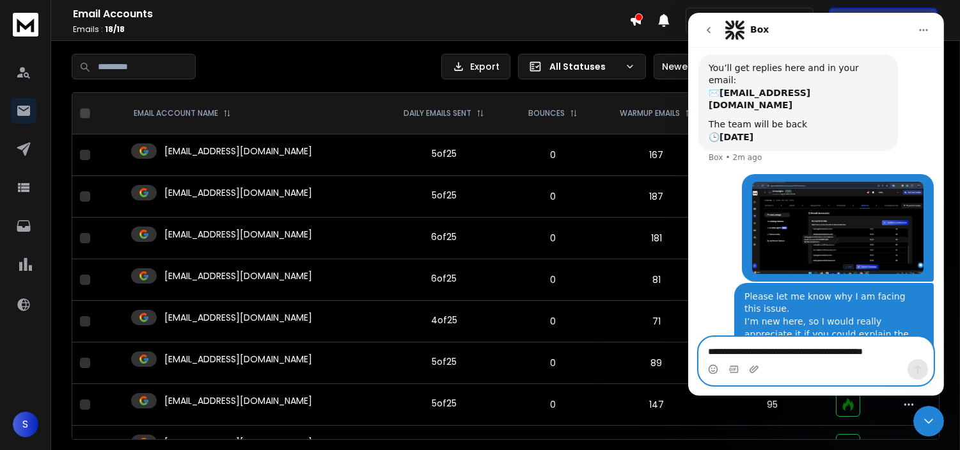
scroll to position [69, 0]
